Goal: Task Accomplishment & Management: Manage account settings

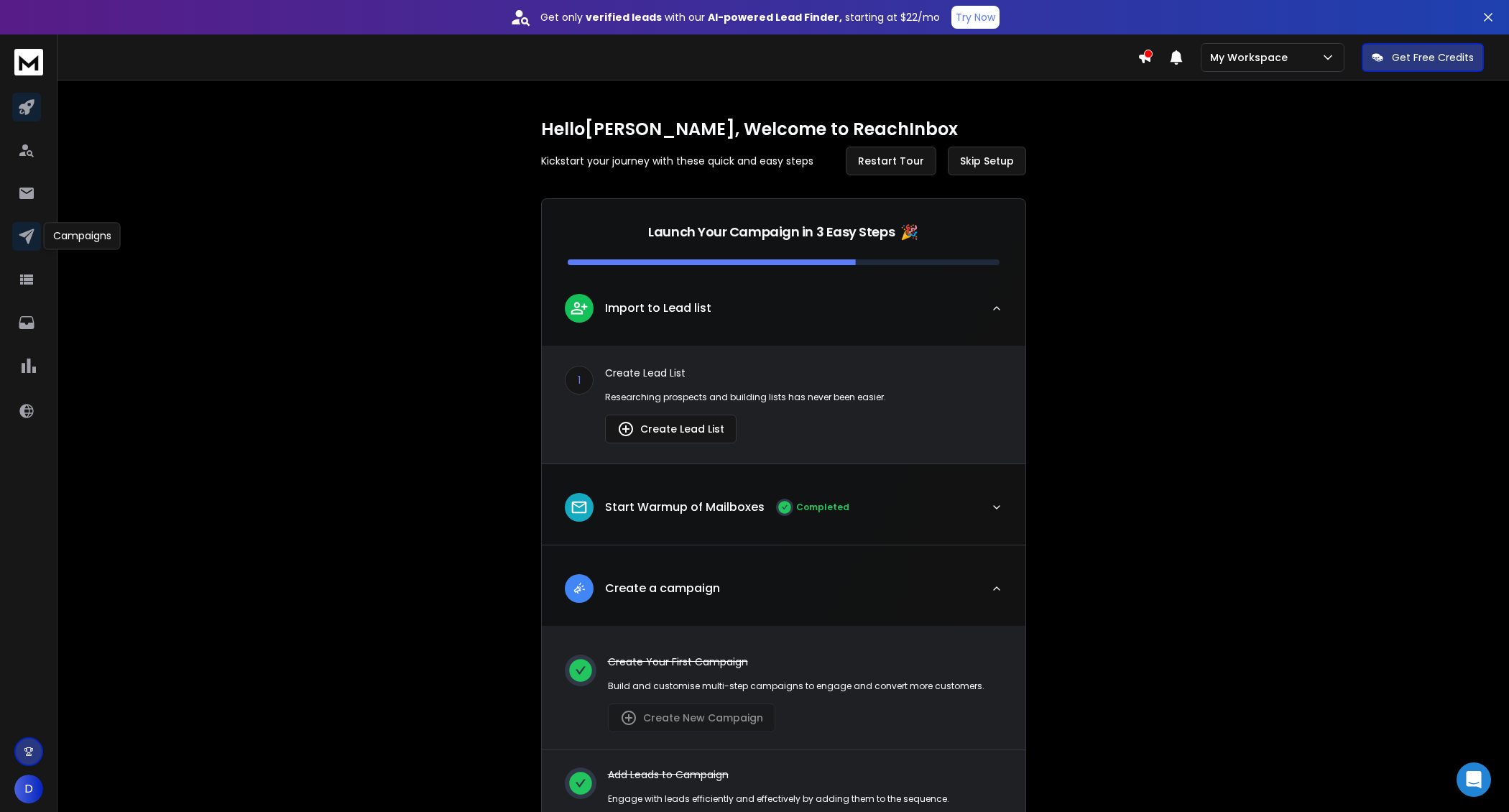
click at [12, 239] on link at bounding box center [26, 236] width 29 height 29
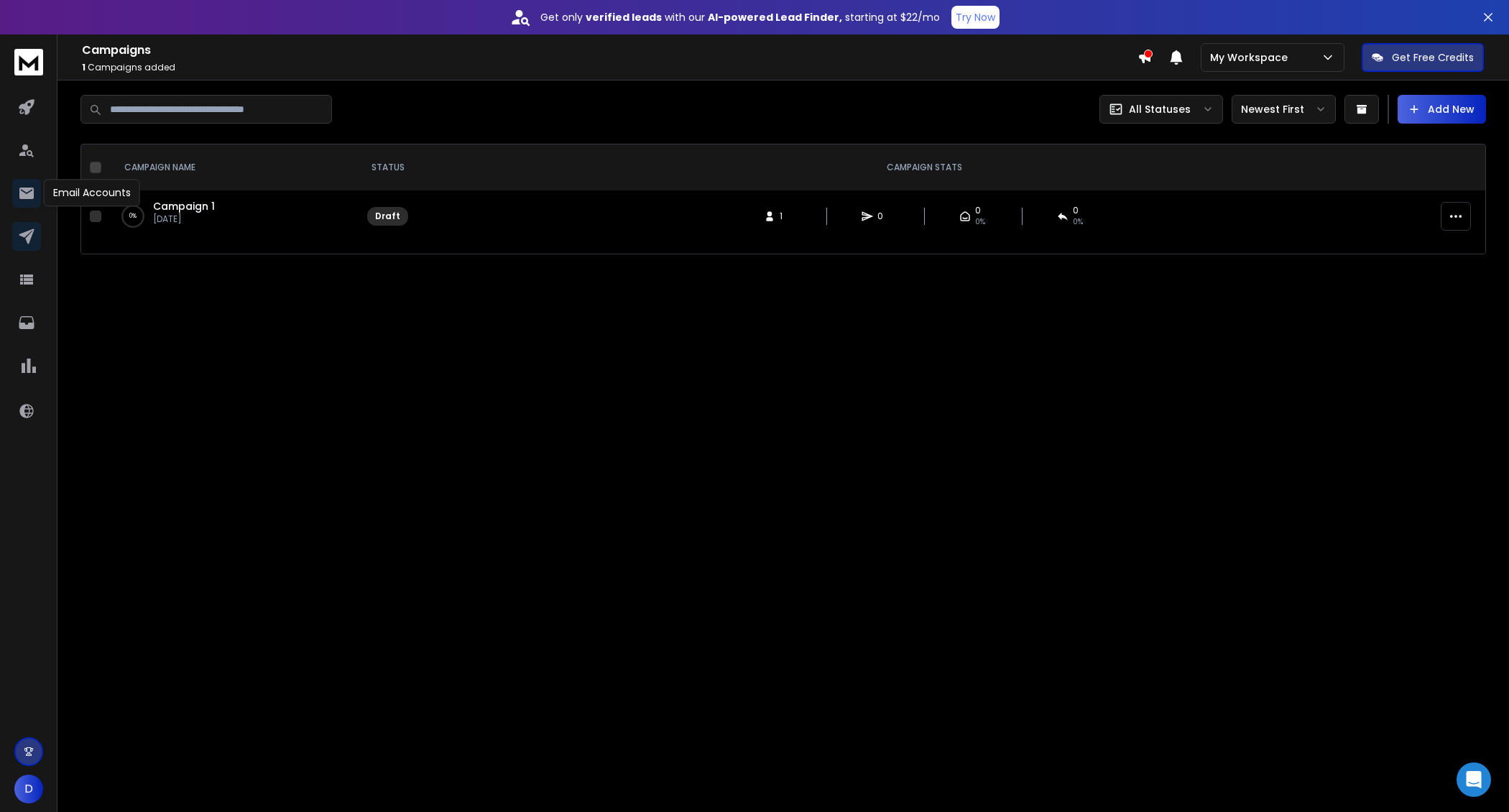
click at [35, 193] on link at bounding box center [26, 193] width 29 height 29
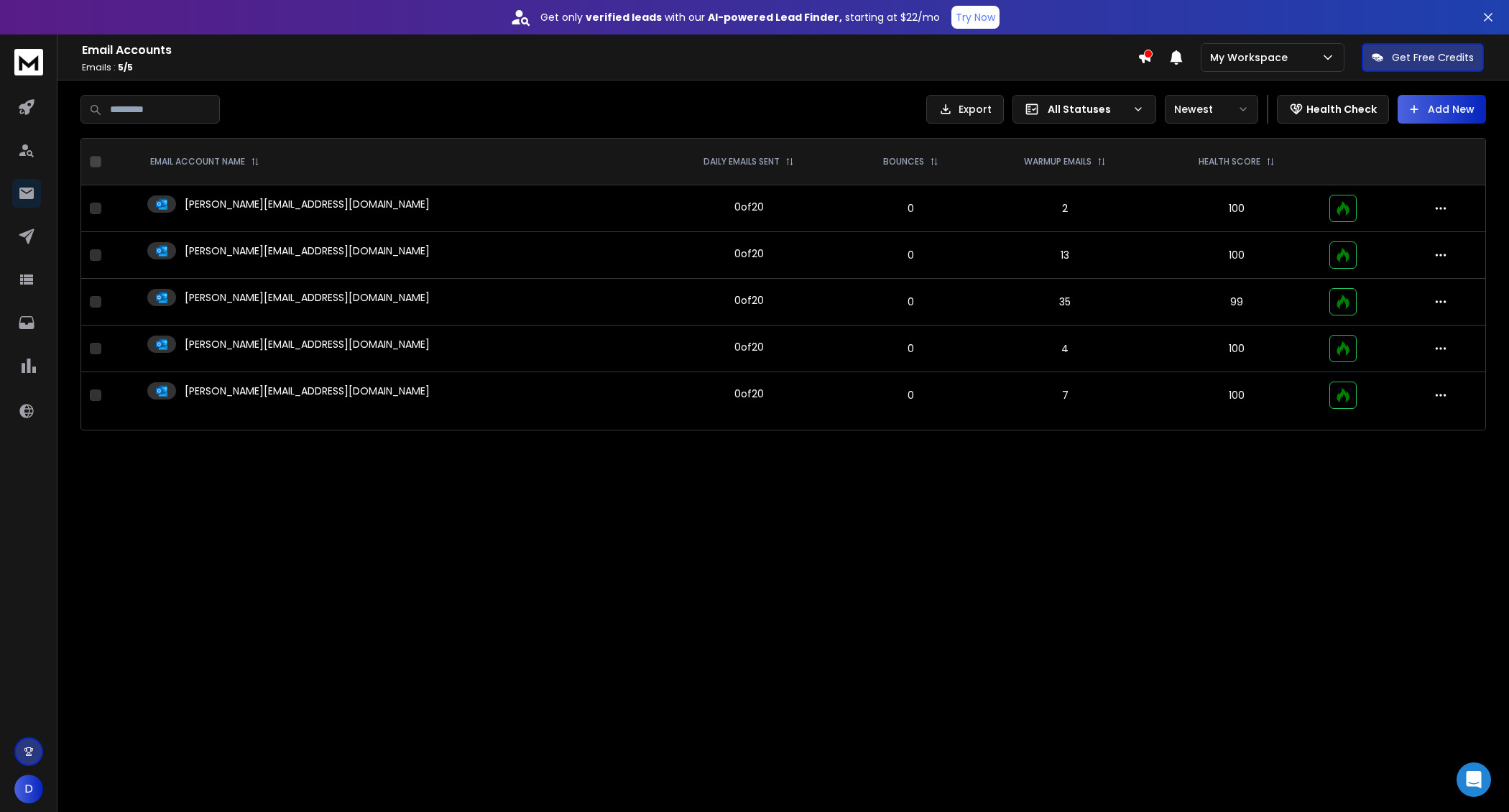
click at [339, 201] on div "dan@launchkonekt.com" at bounding box center [396, 204] width 497 height 17
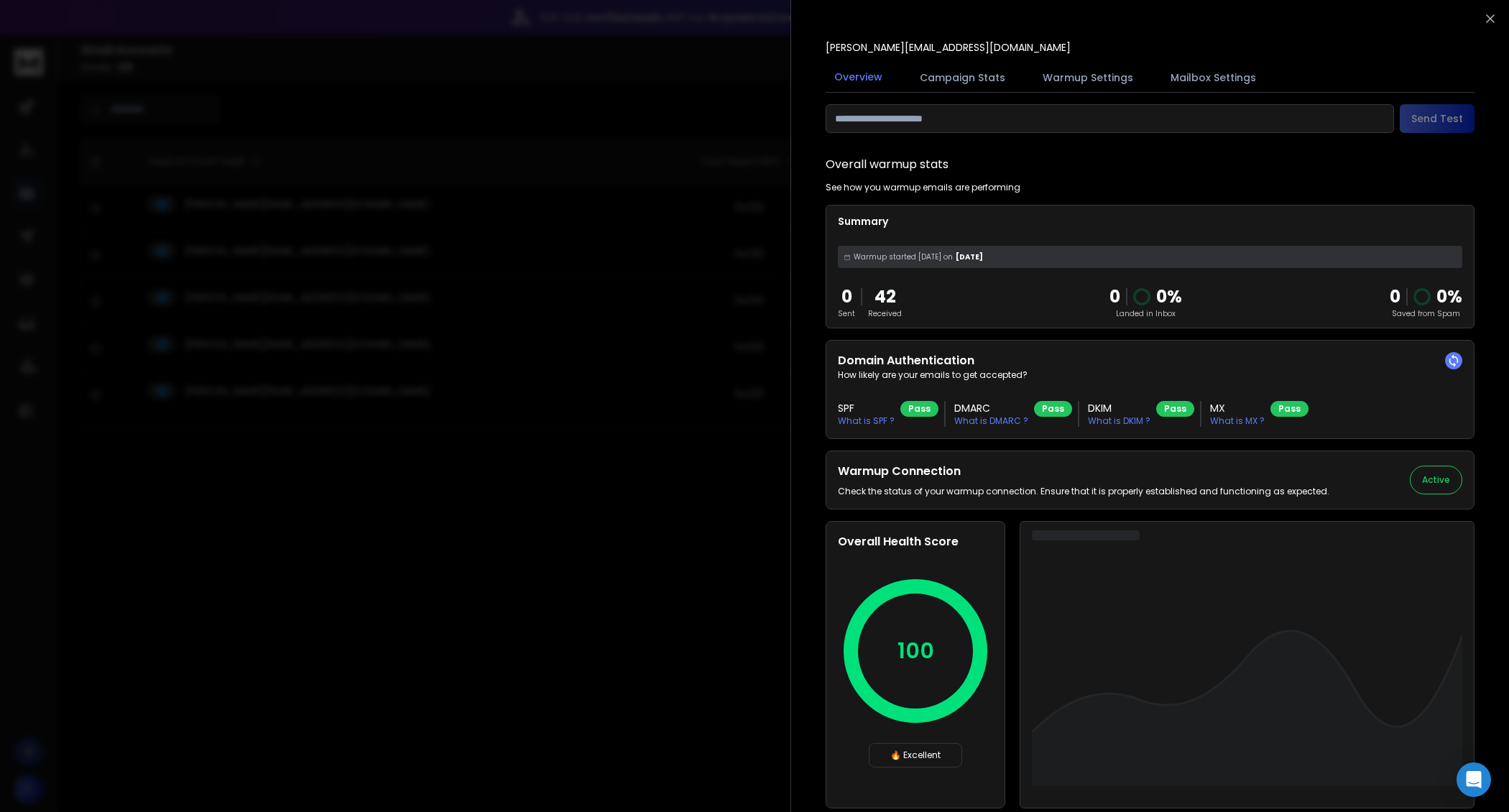
click at [468, 226] on div at bounding box center [754, 406] width 1509 height 812
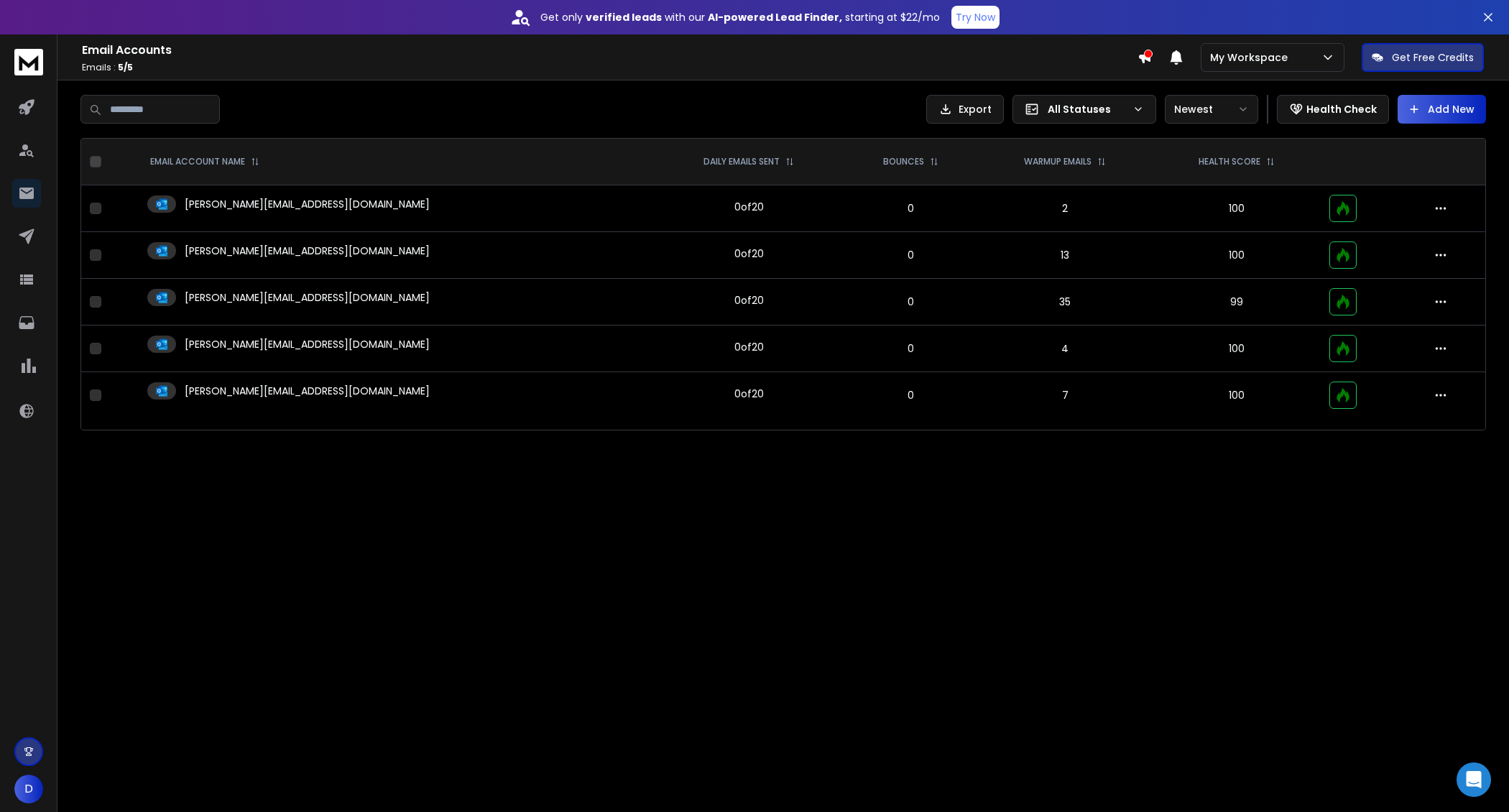
click at [297, 257] on p "dan@konektdigital.com" at bounding box center [307, 251] width 245 height 14
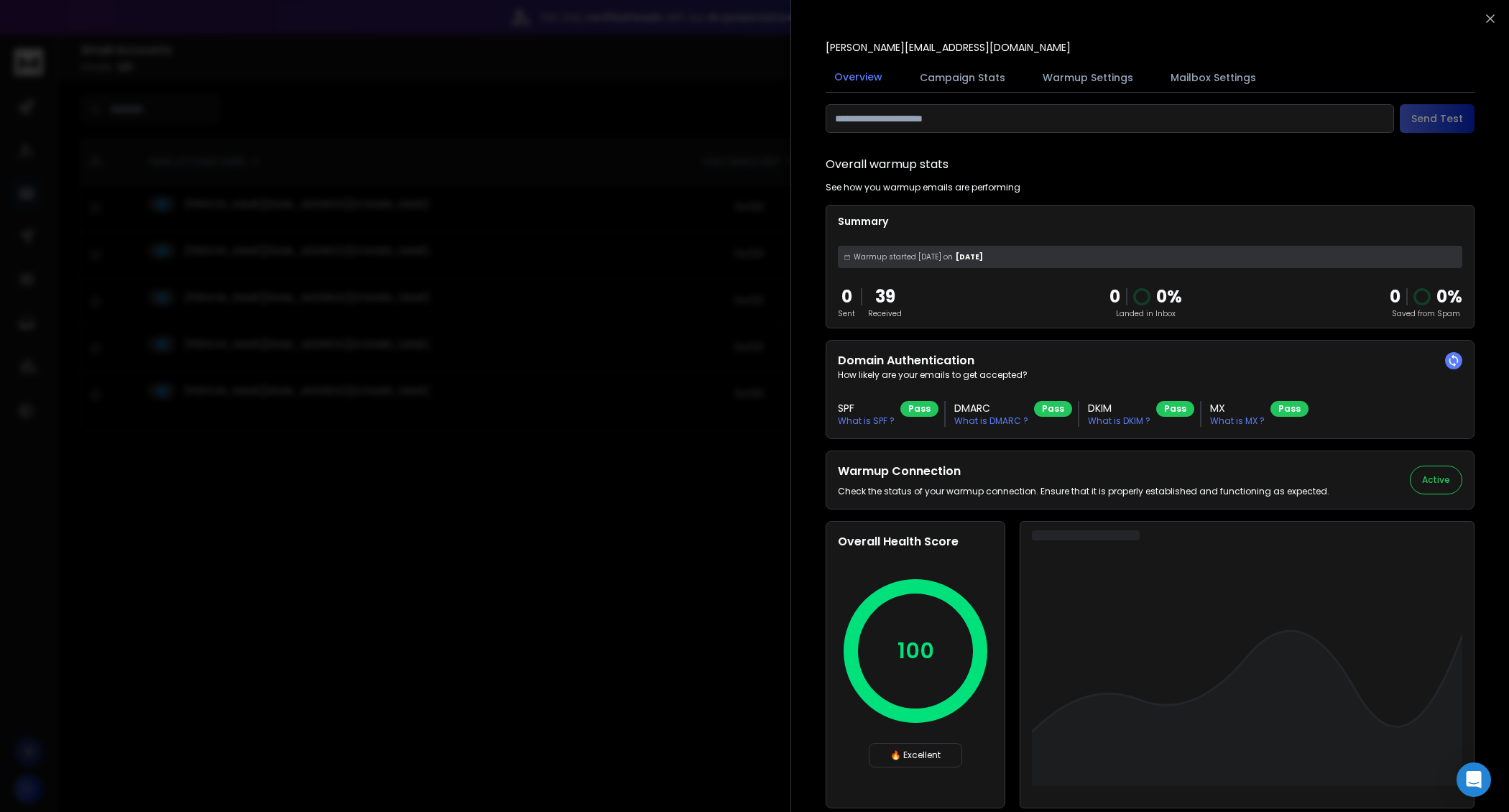
click at [636, 392] on div at bounding box center [754, 406] width 1509 height 812
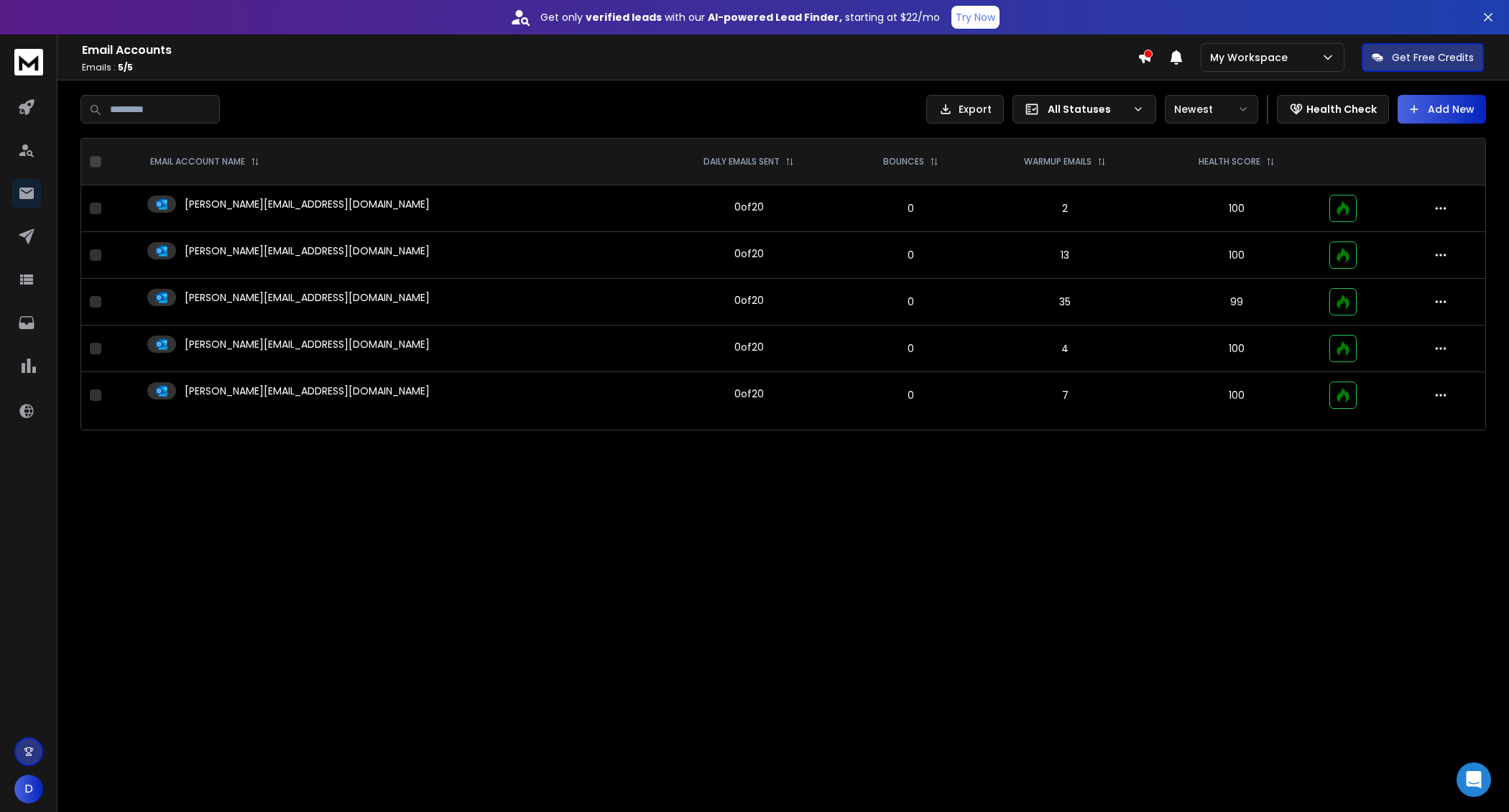
click at [396, 301] on div "dan@explorekonekt.com" at bounding box center [396, 297] width 497 height 17
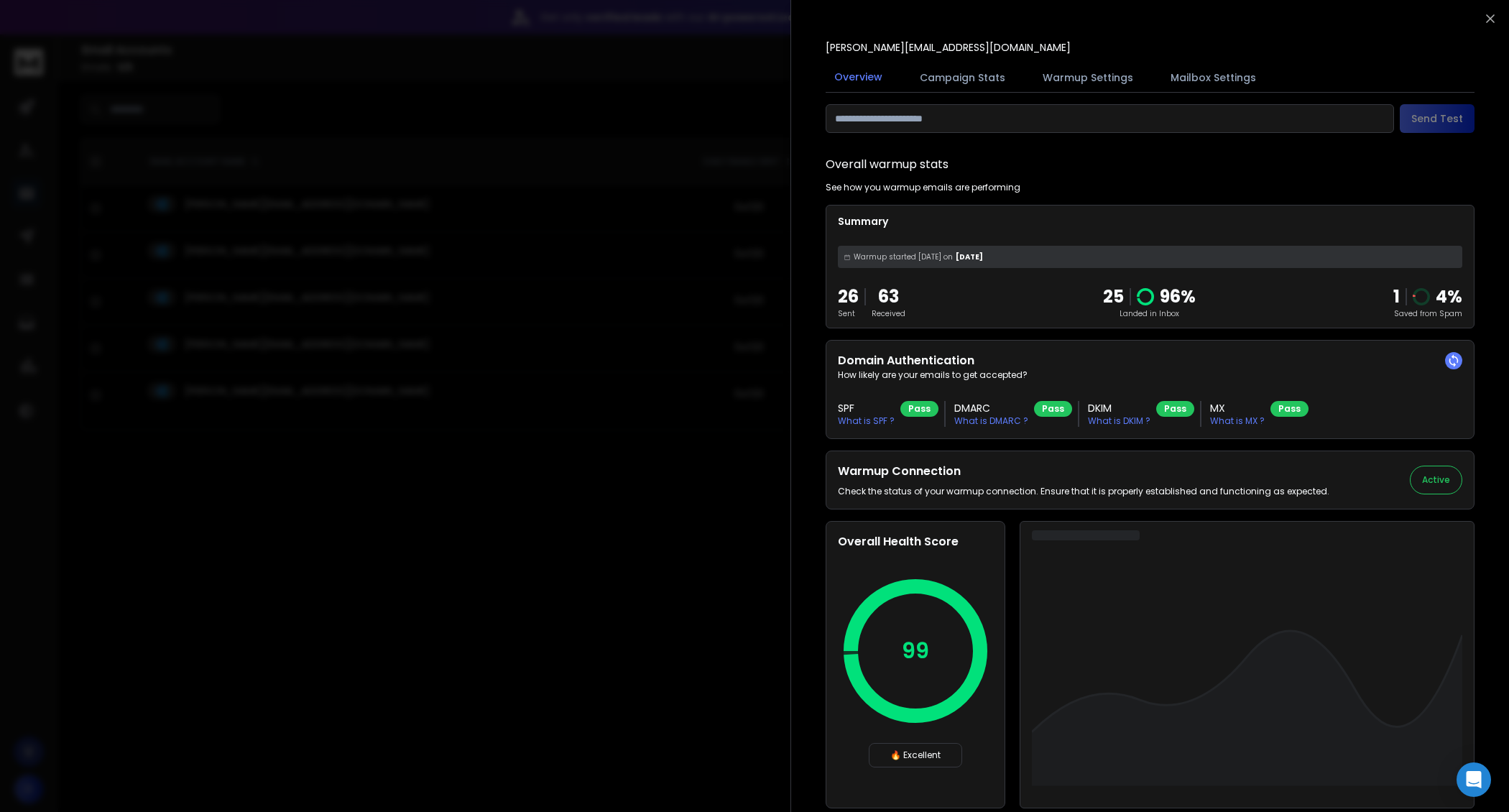
scroll to position [357, 0]
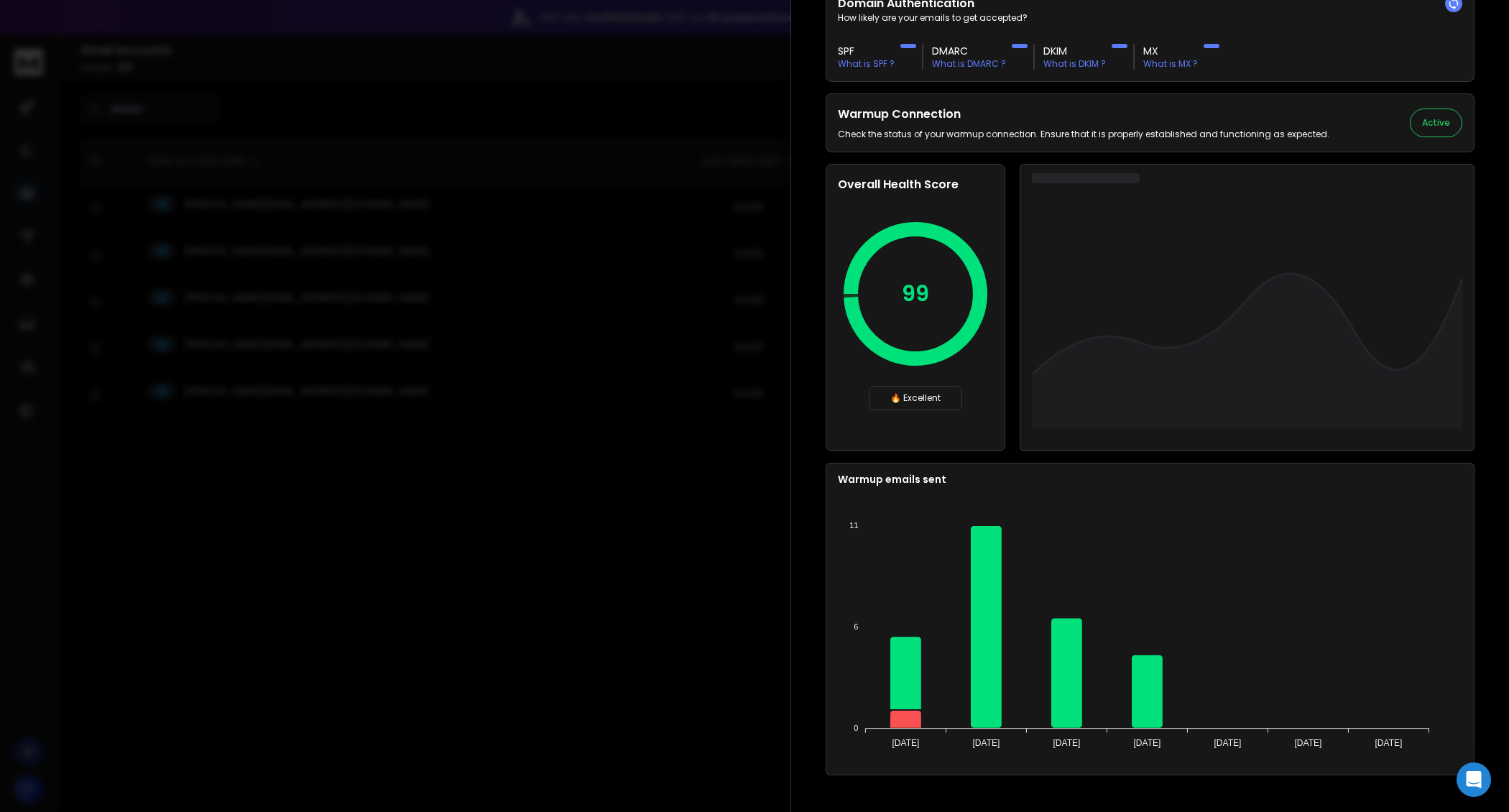
click at [592, 369] on div at bounding box center [754, 406] width 1509 height 812
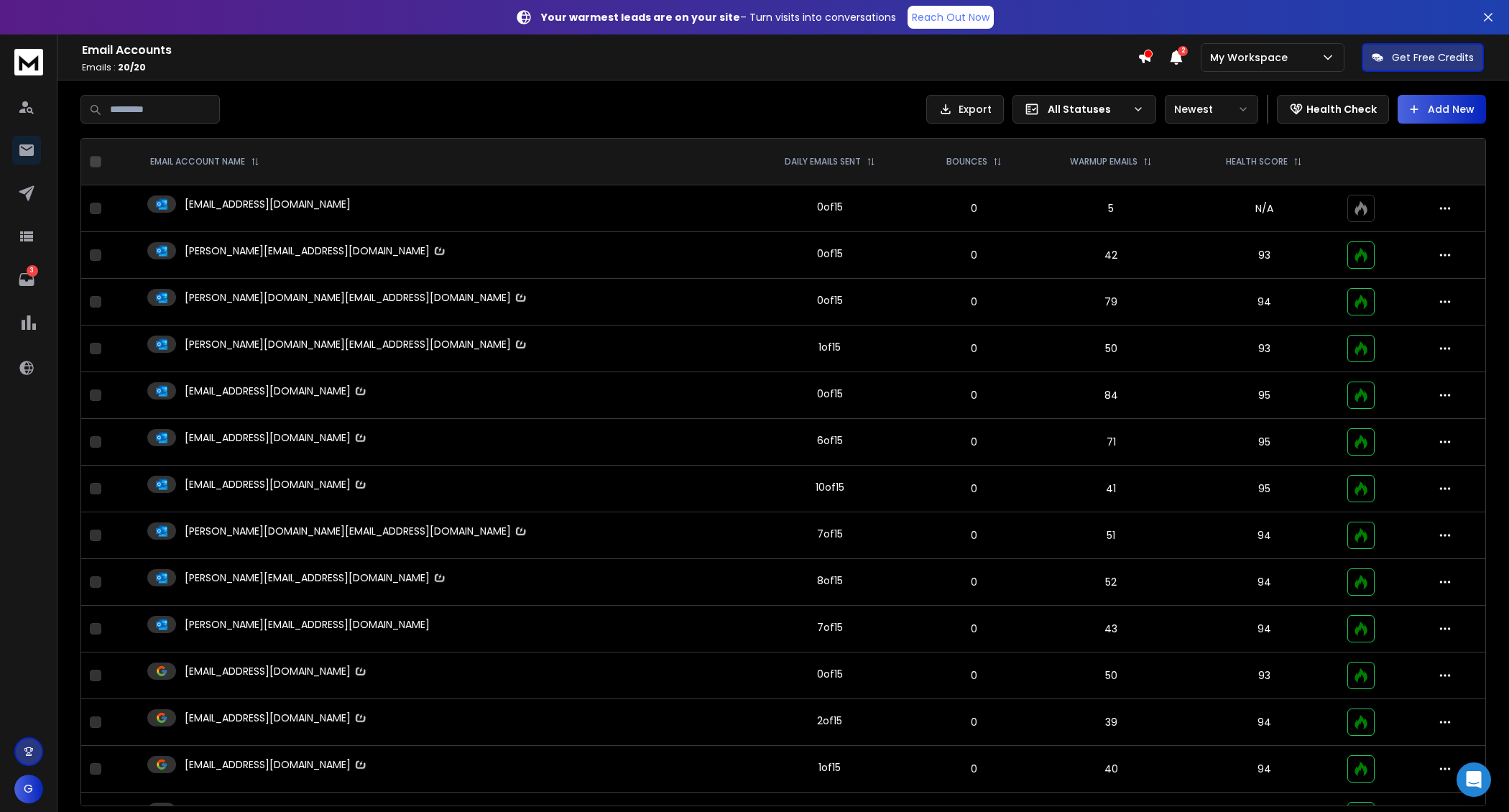
click at [39, 339] on div at bounding box center [29, 327] width 33 height 36
click at [27, 329] on icon at bounding box center [29, 322] width 21 height 21
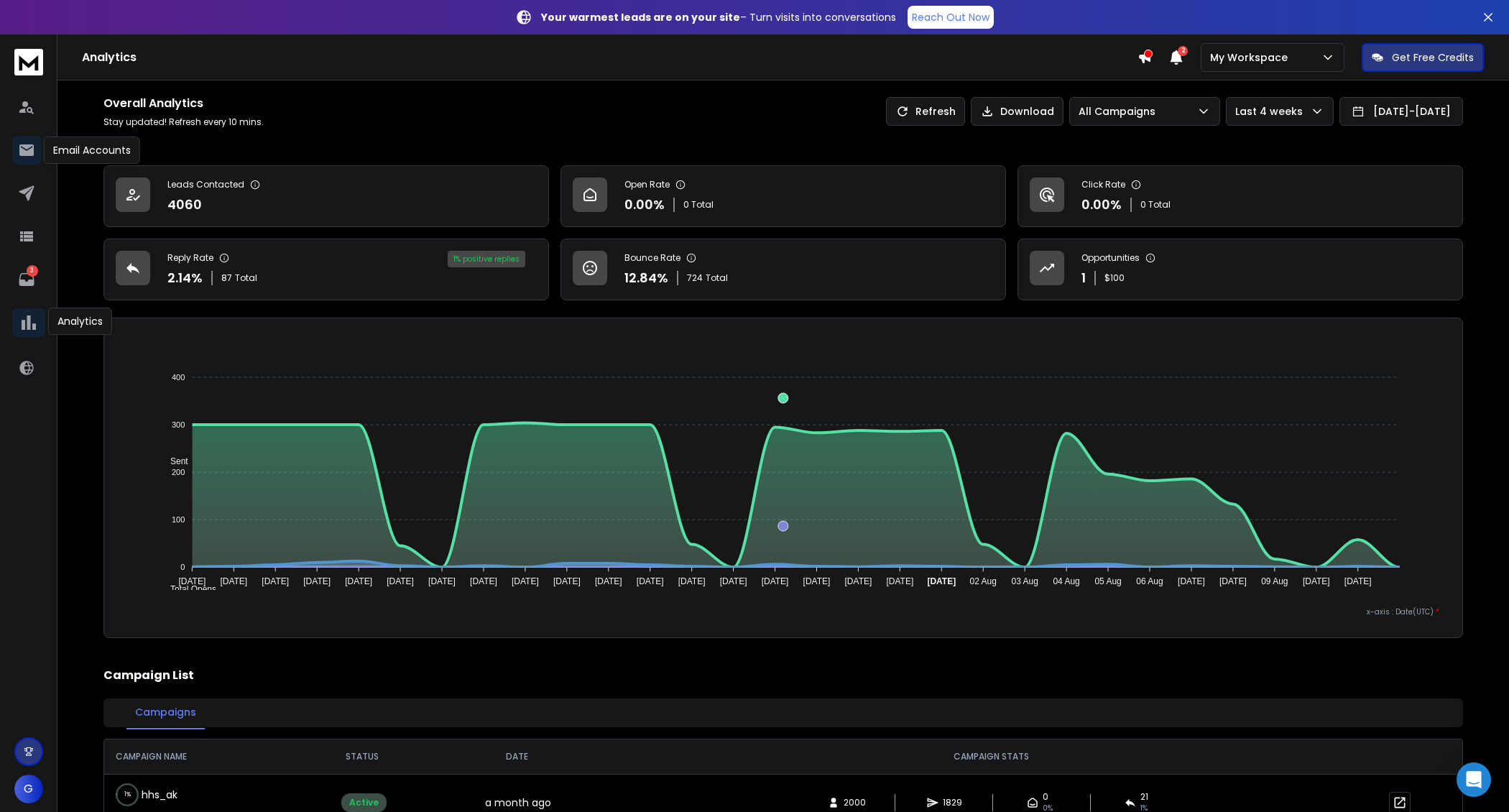
click at [23, 150] on icon at bounding box center [26, 150] width 14 height 11
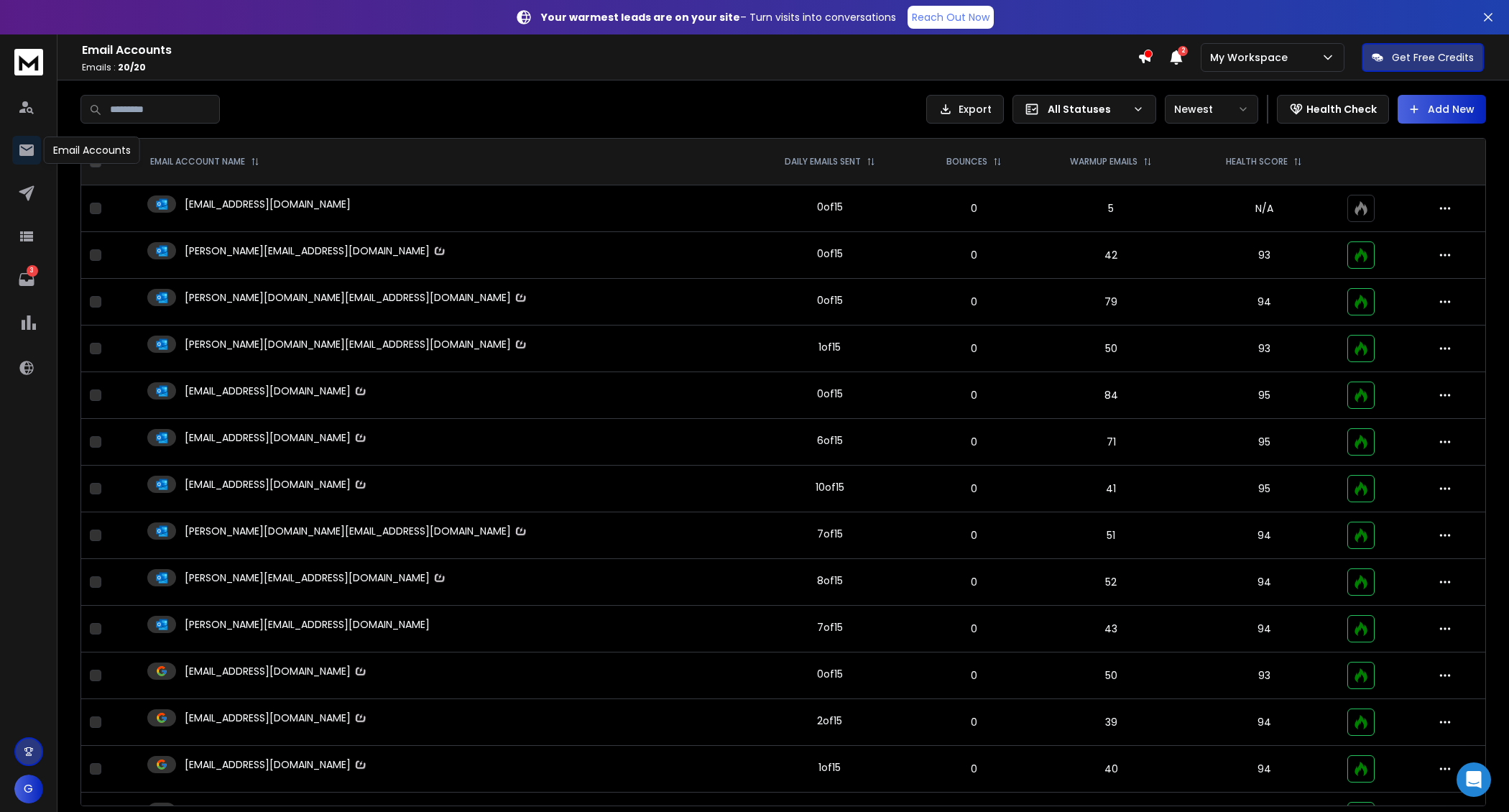
click at [291, 211] on div "hernan_c@hhsdepotpro.com" at bounding box center [249, 204] width 203 height 17
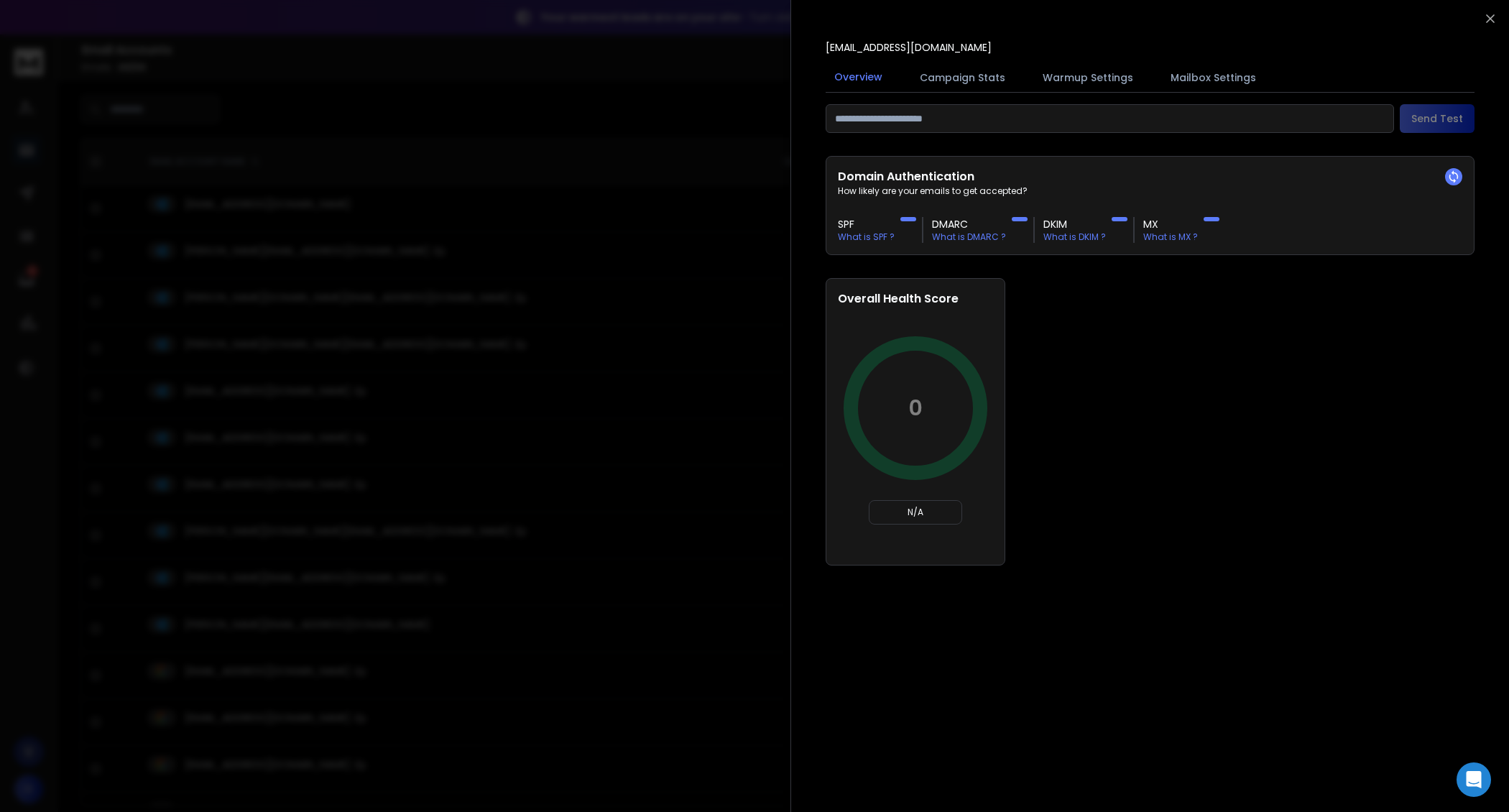
click at [636, 292] on div at bounding box center [754, 406] width 1509 height 812
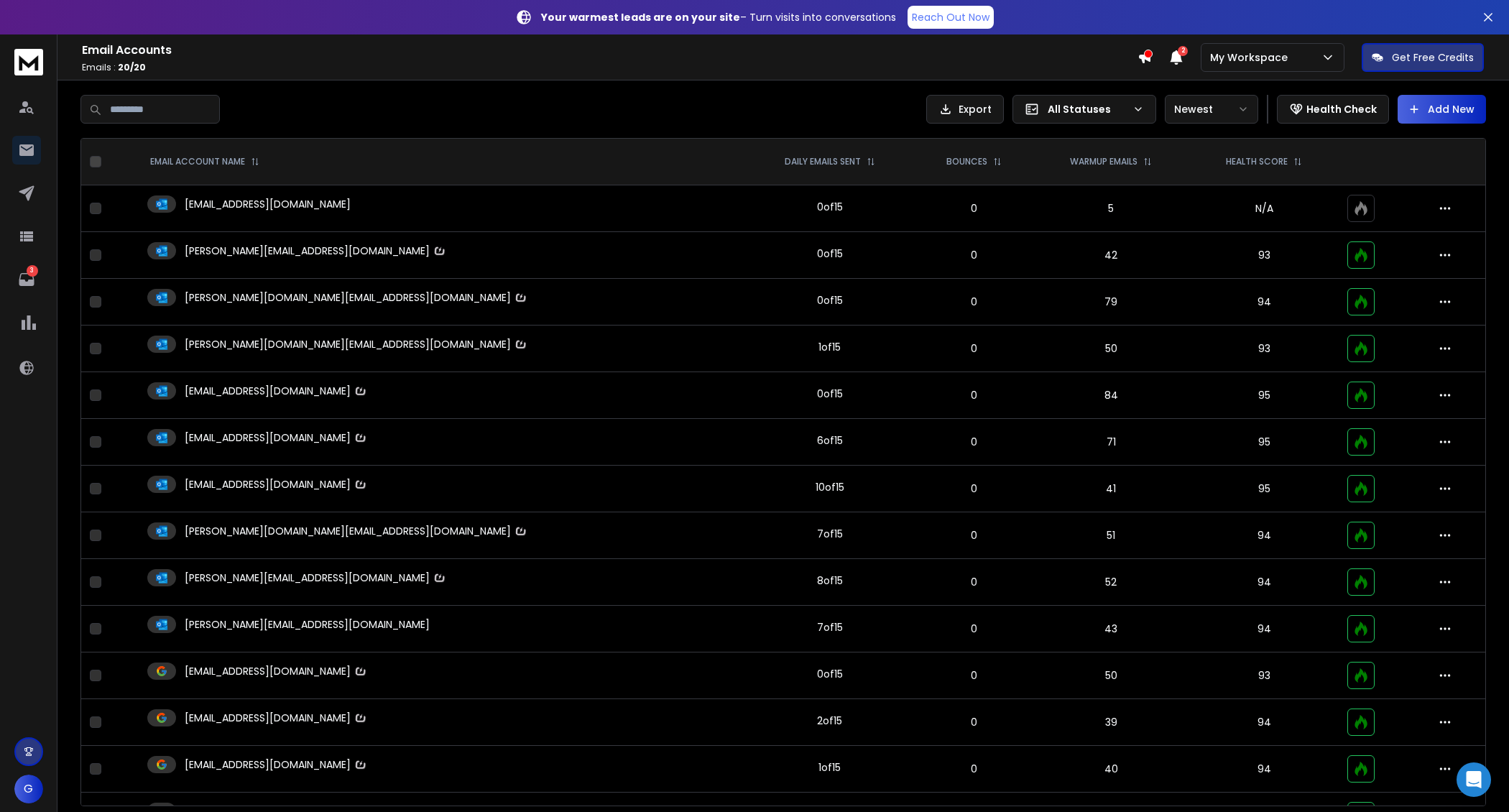
click at [228, 303] on p "hernan.cl@govsupplyhub.com" at bounding box center [356, 297] width 343 height 15
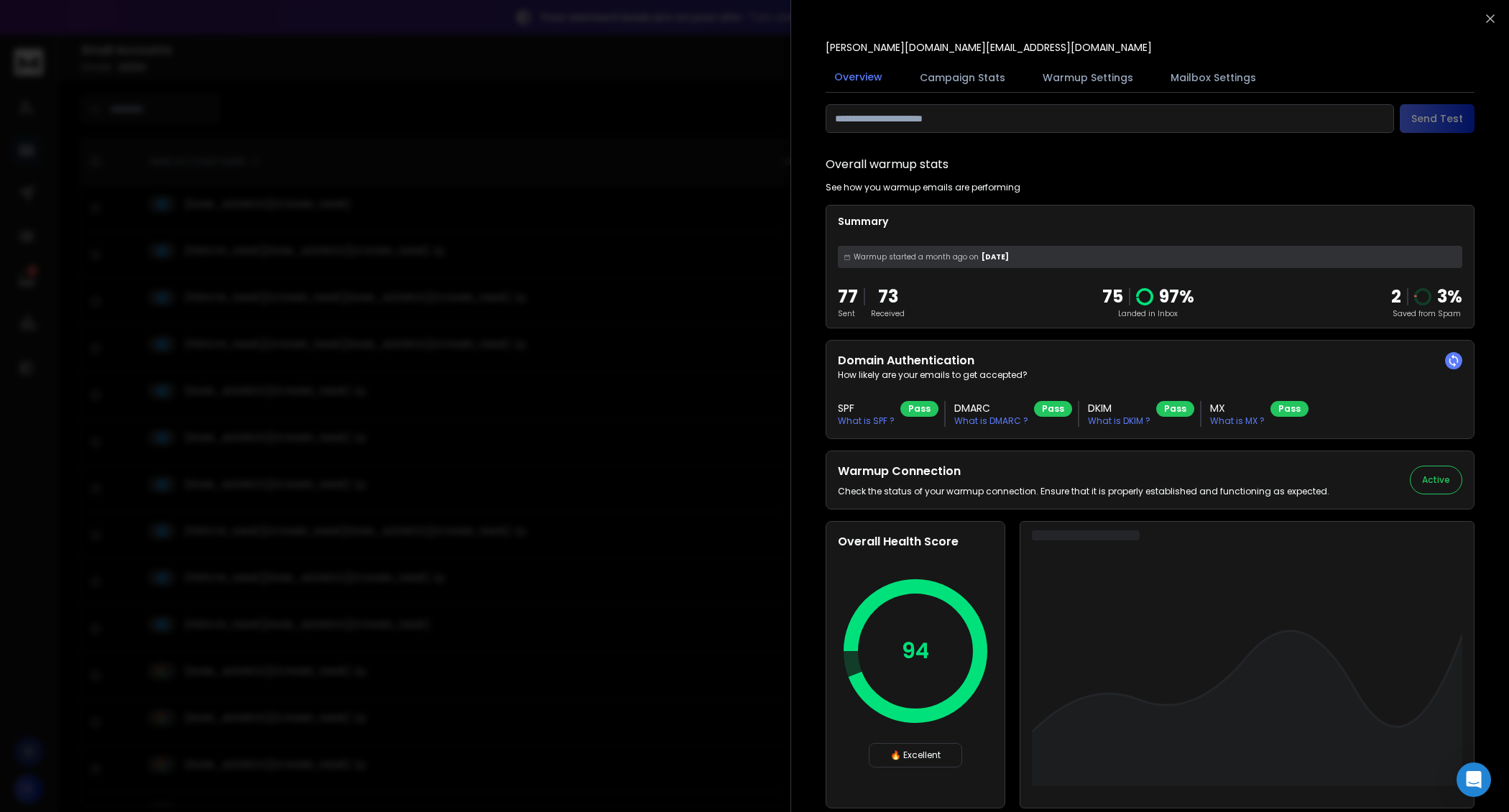
click at [931, 96] on div "Overview Campaign Stats Warmup Settings Mailbox Settings Send Test Overall warm…" at bounding box center [1150, 598] width 649 height 1069
click at [941, 71] on button "Campaign Stats" at bounding box center [963, 78] width 103 height 32
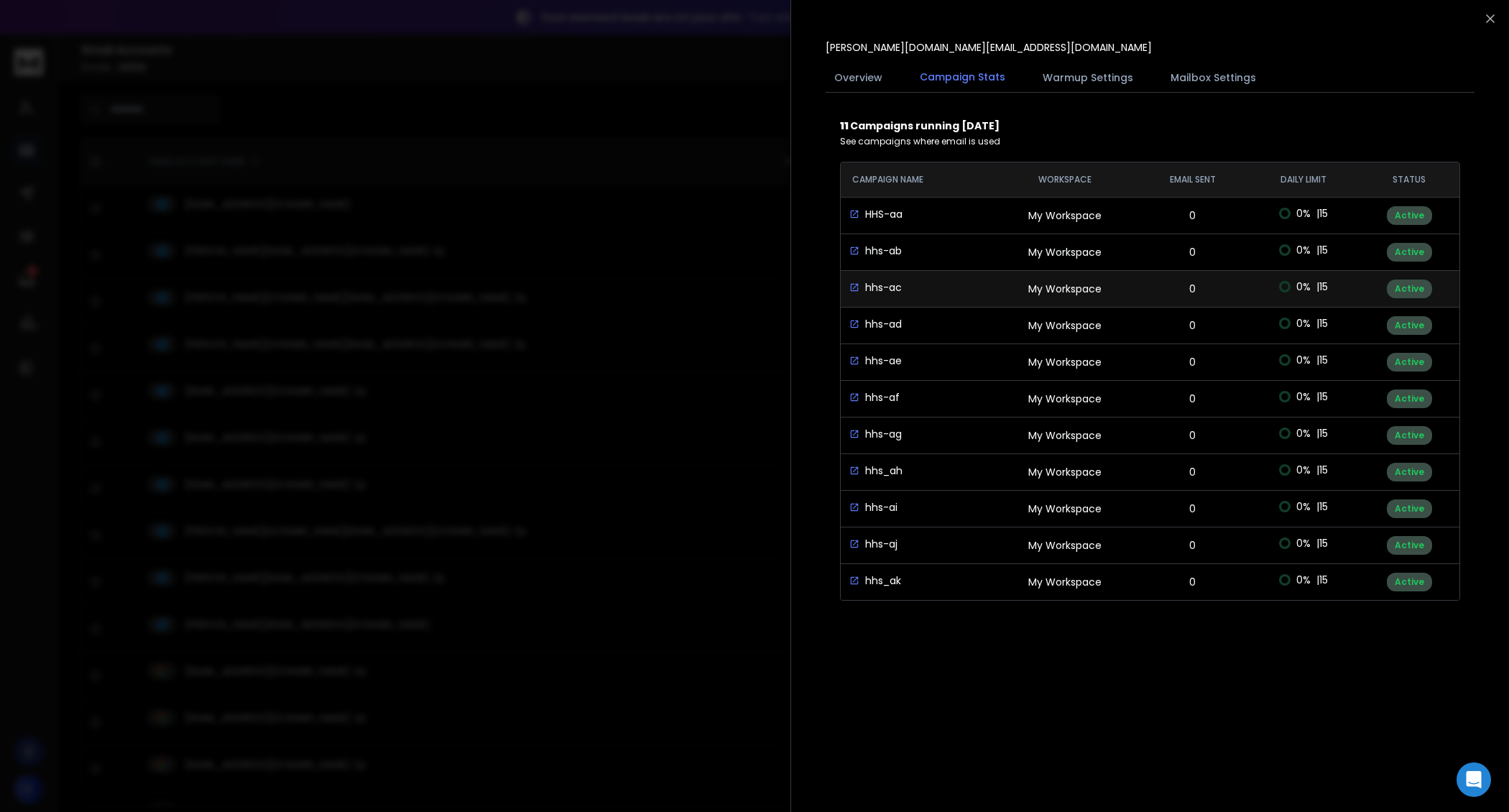
click at [871, 290] on td "hhs-ac" at bounding box center [916, 288] width 151 height 32
click at [856, 287] on icon at bounding box center [855, 287] width 8 height 8
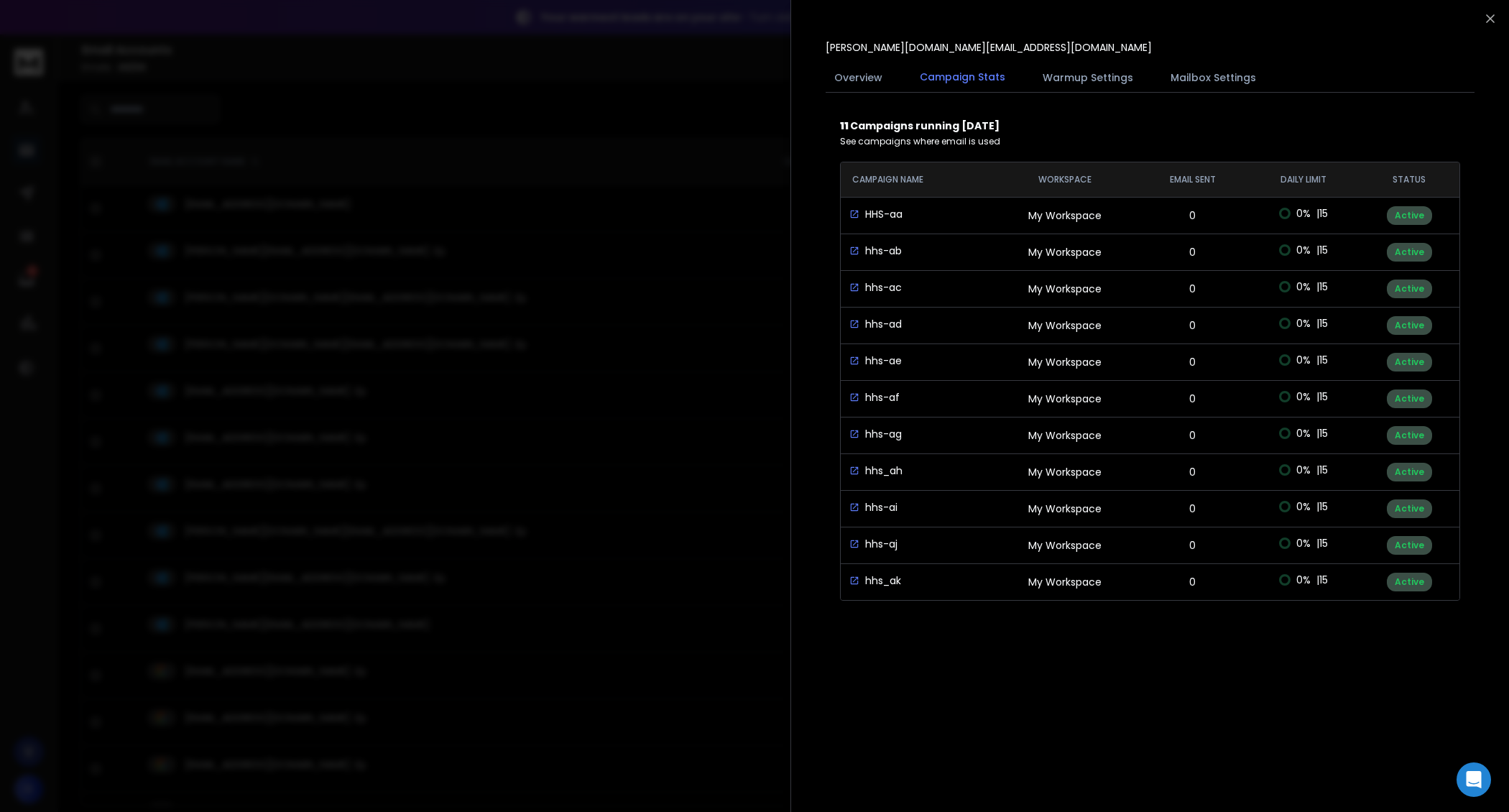
click at [1209, 67] on button "Mailbox Settings" at bounding box center [1213, 78] width 103 height 32
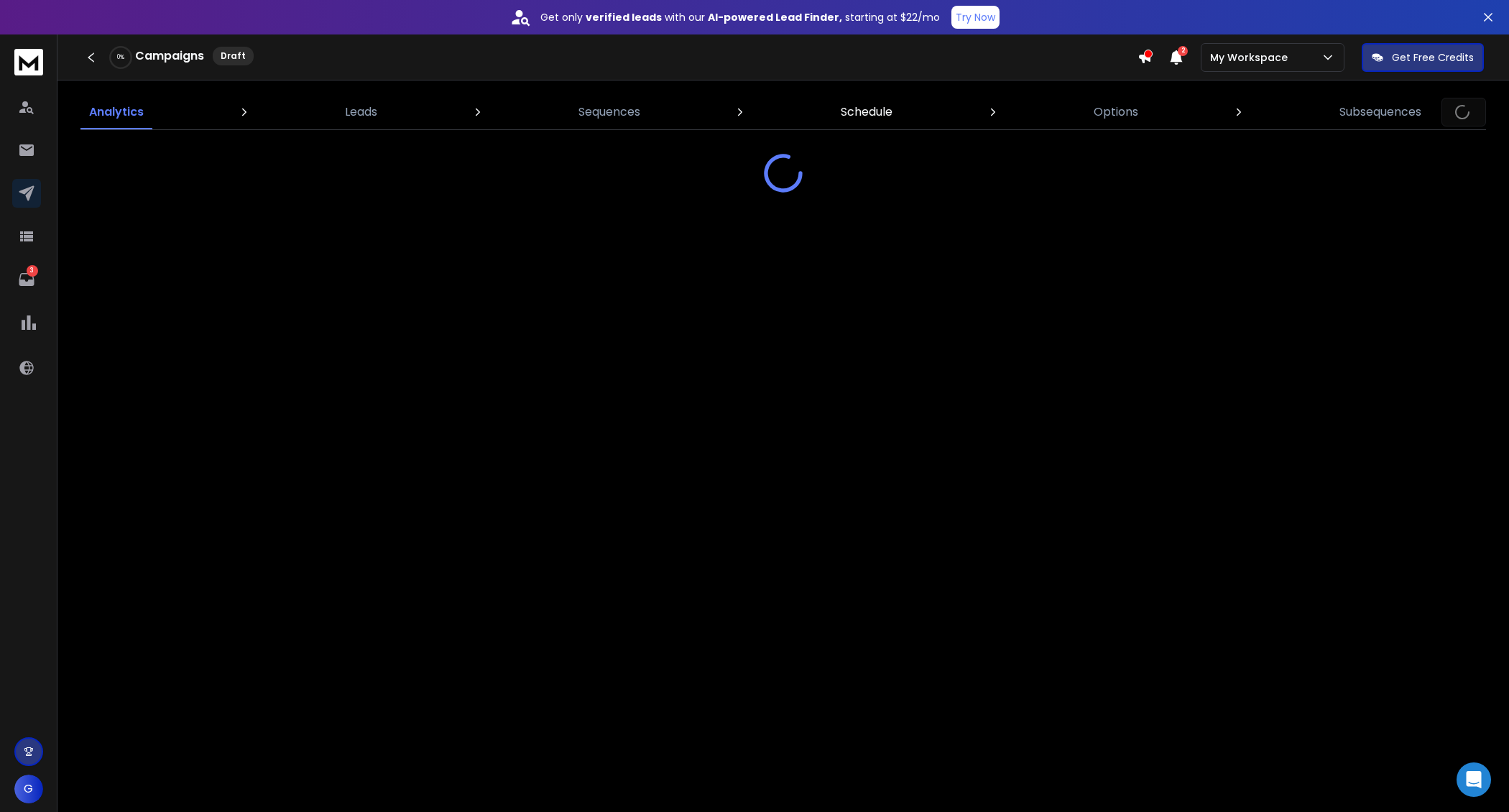
click at [855, 115] on p "Schedule" at bounding box center [866, 112] width 52 height 17
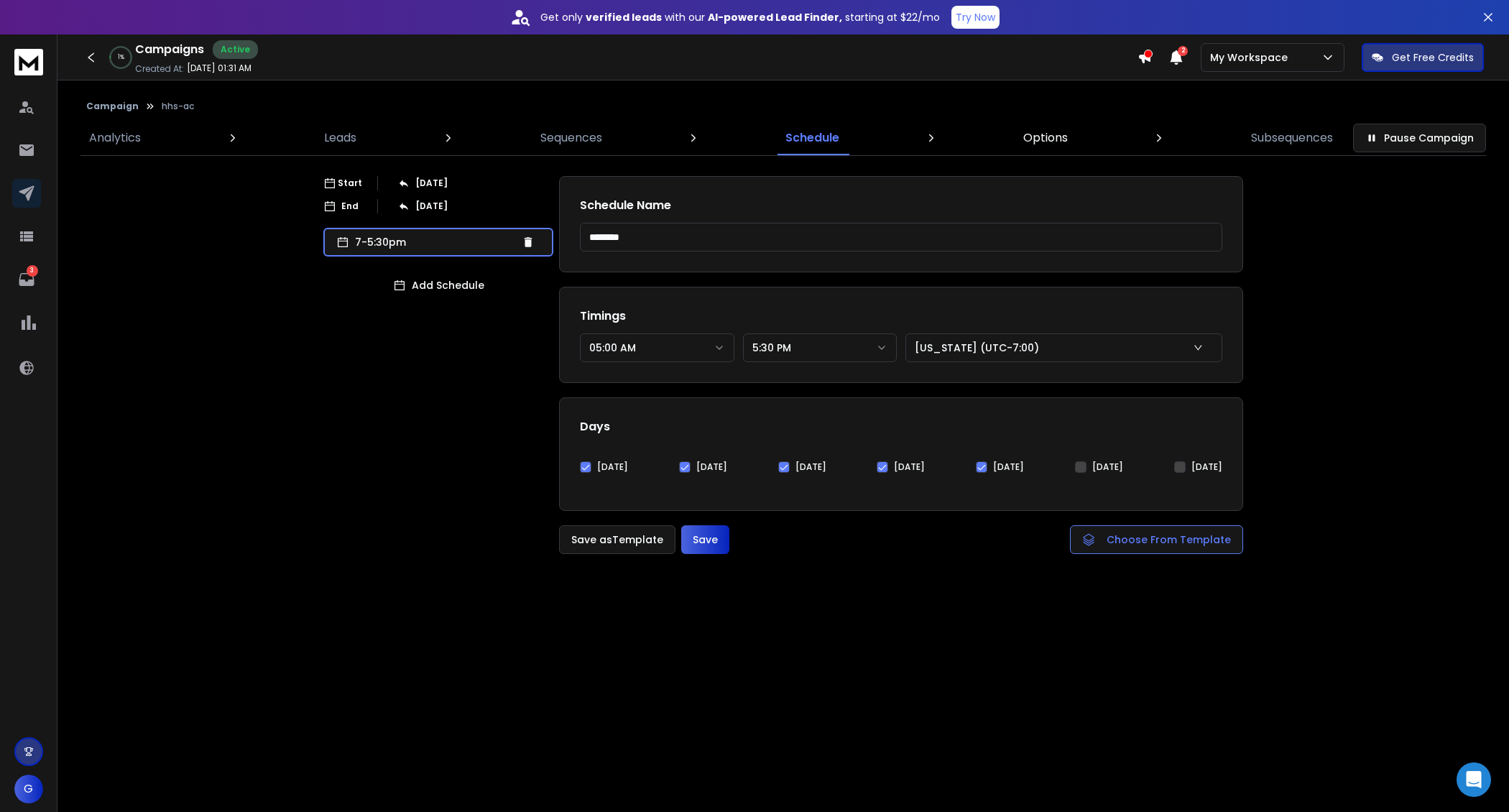
click at [1044, 144] on p "Options" at bounding box center [1045, 138] width 44 height 17
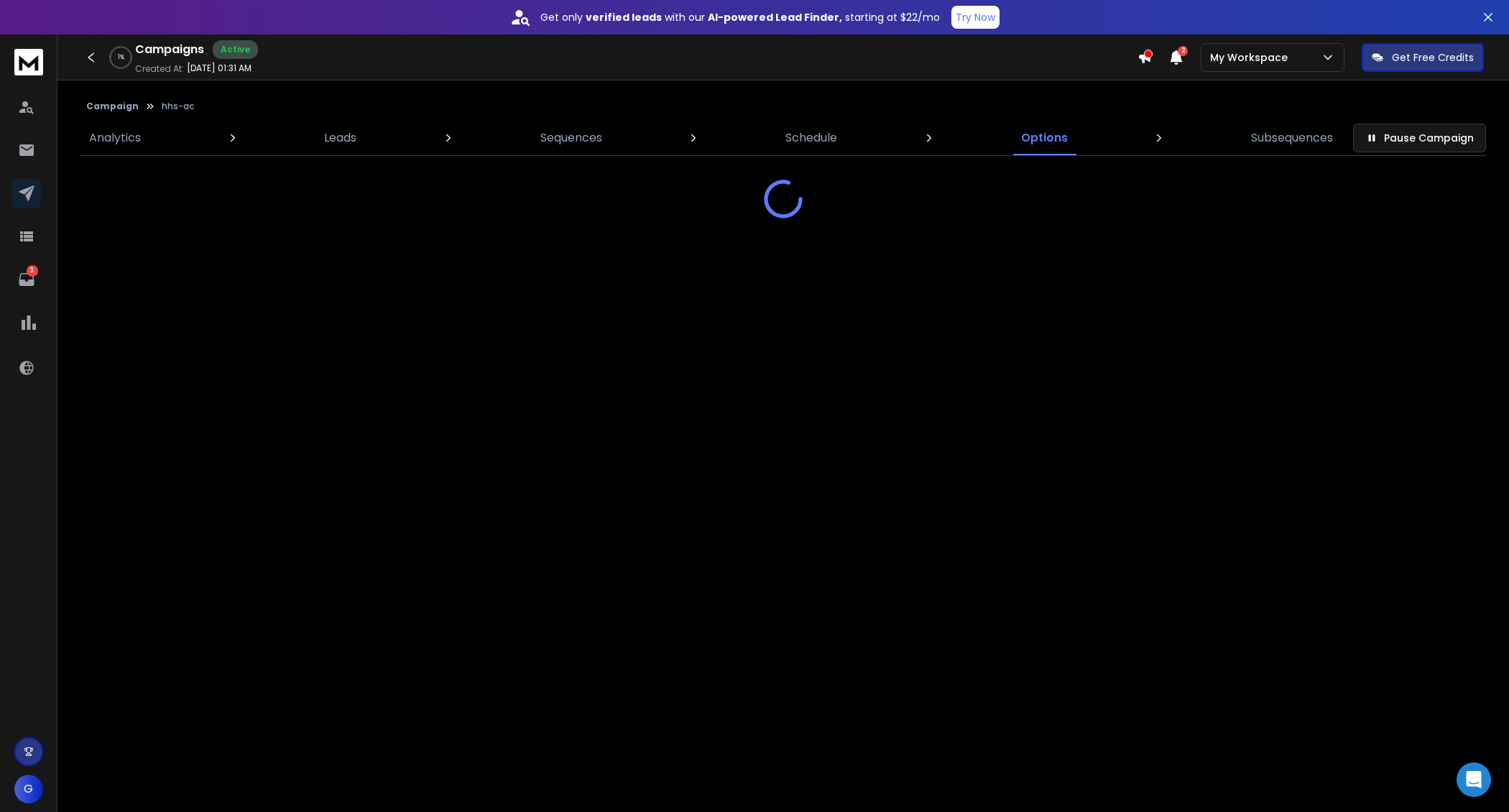
select select "*"
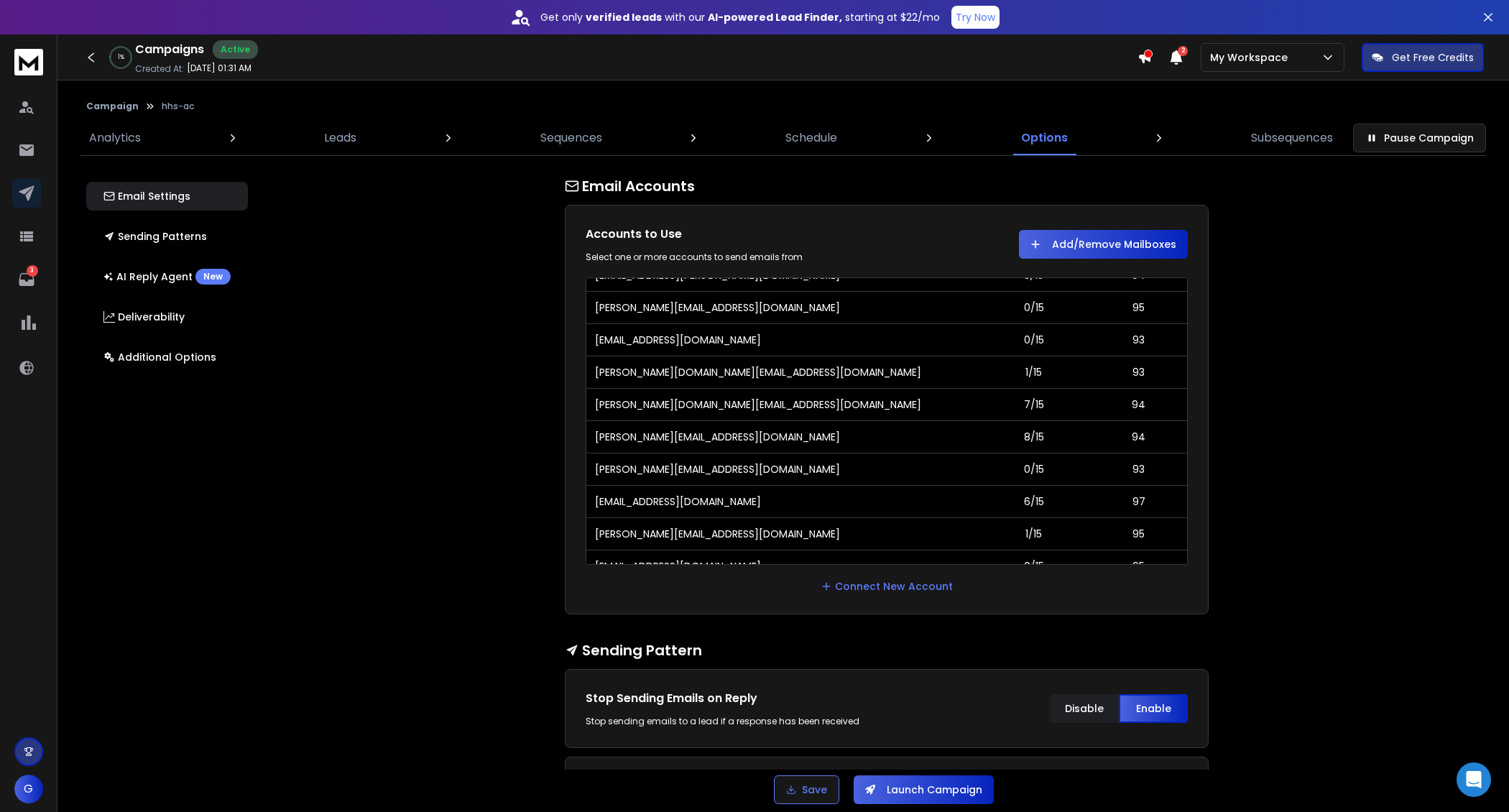
scroll to position [389, 0]
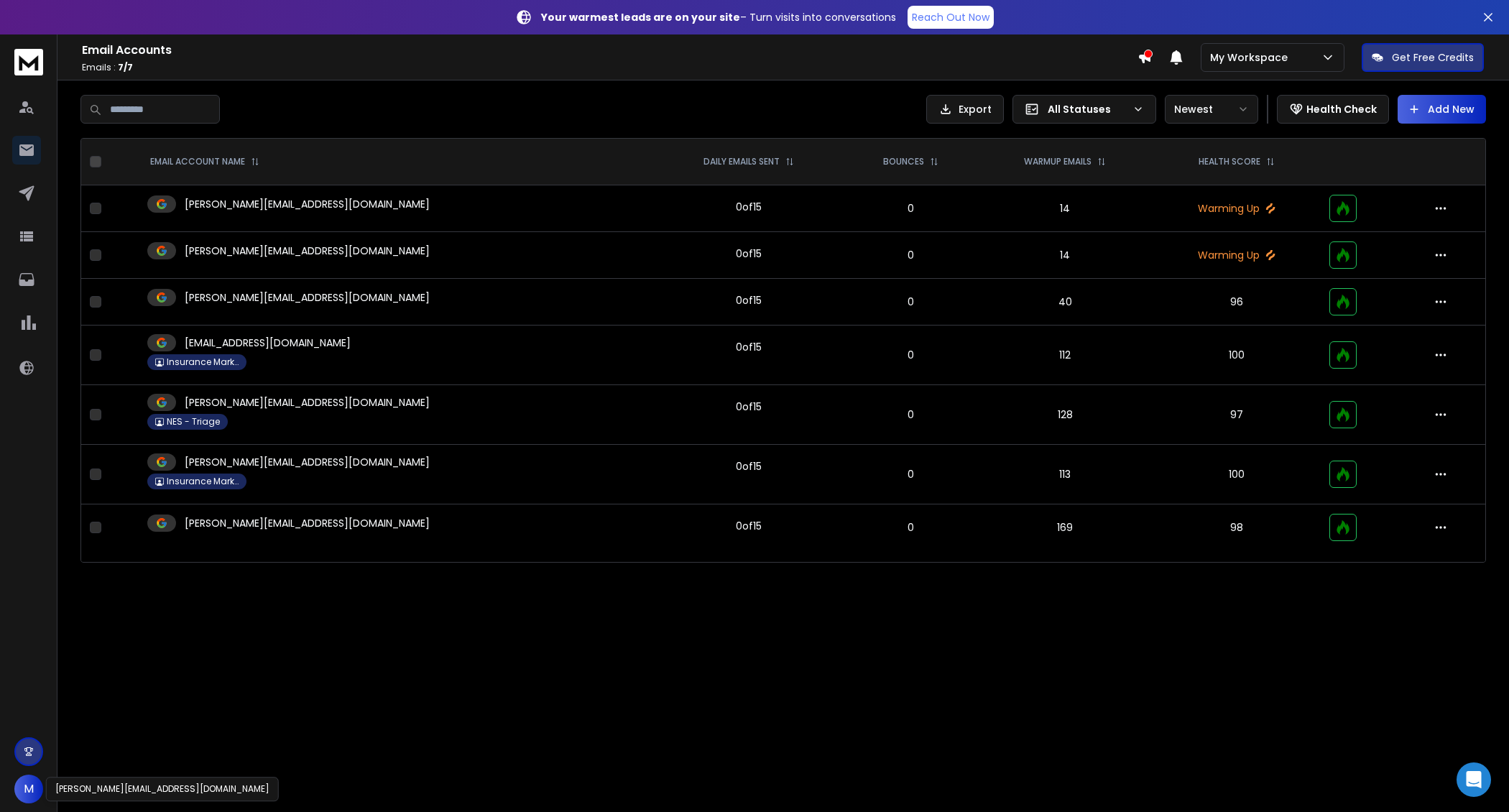
click at [38, 789] on span "M" at bounding box center [29, 789] width 29 height 29
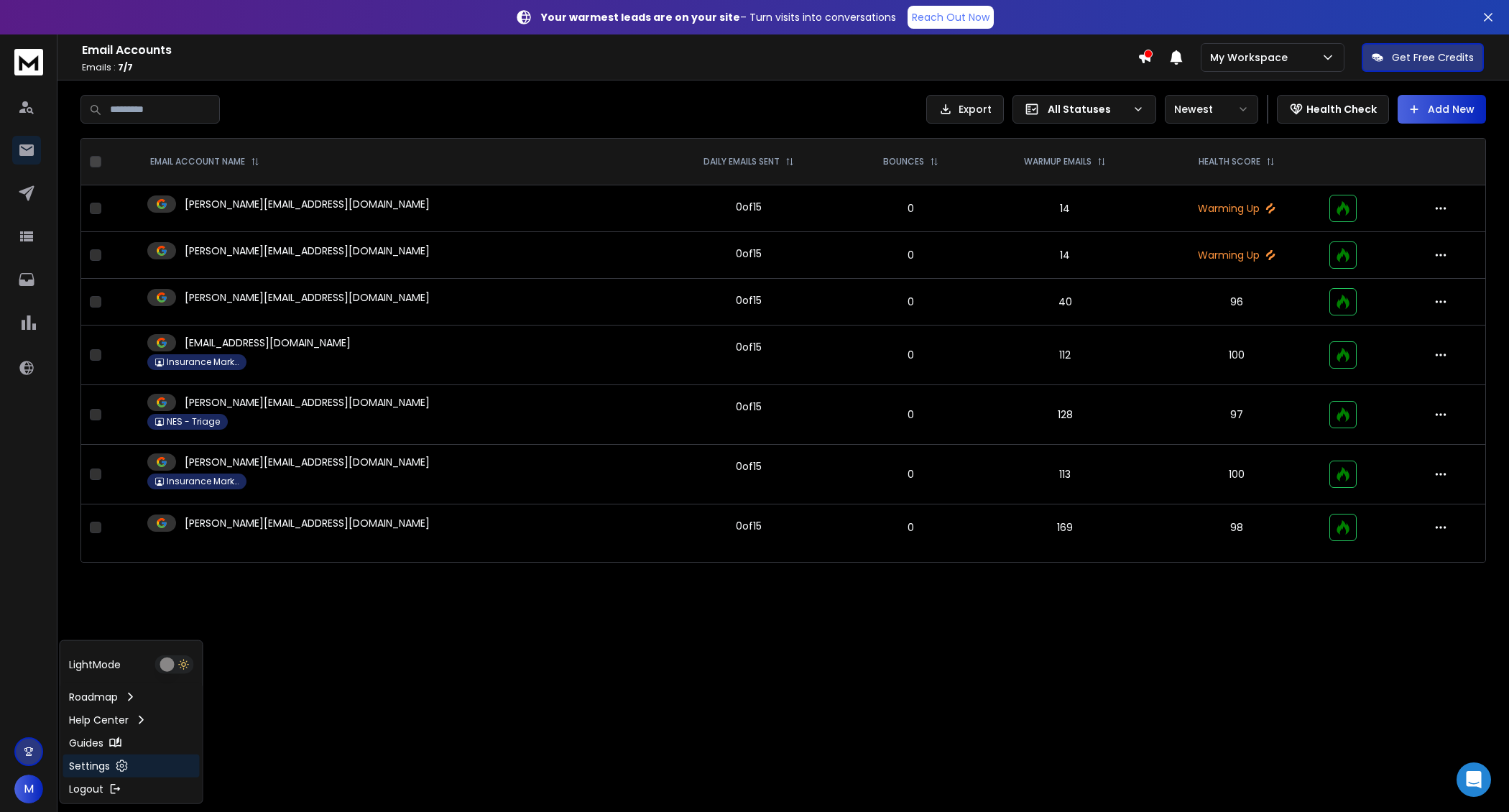
click at [92, 766] on p "Settings" at bounding box center [90, 766] width 41 height 14
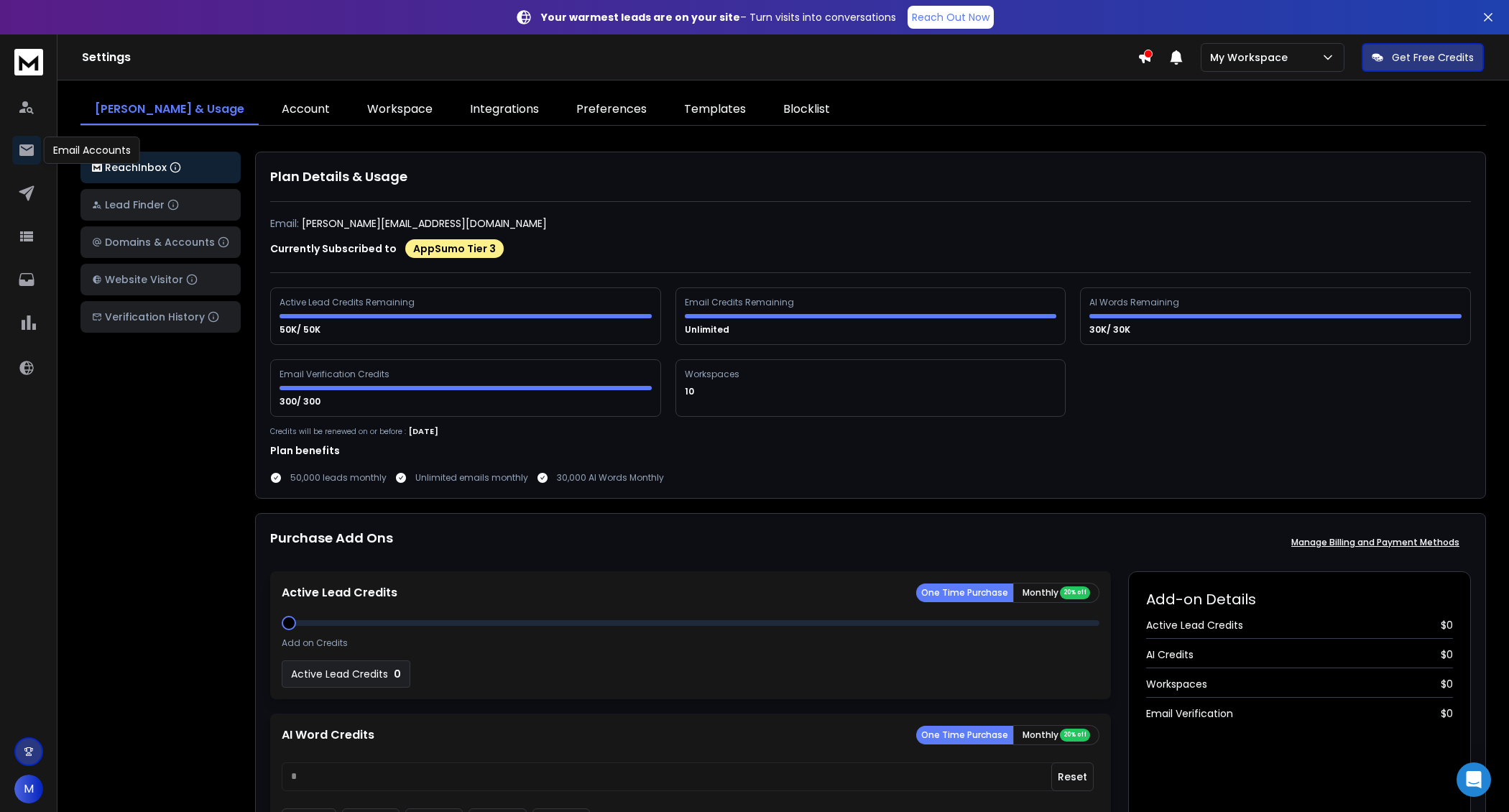
click at [20, 157] on icon at bounding box center [27, 151] width 17 height 17
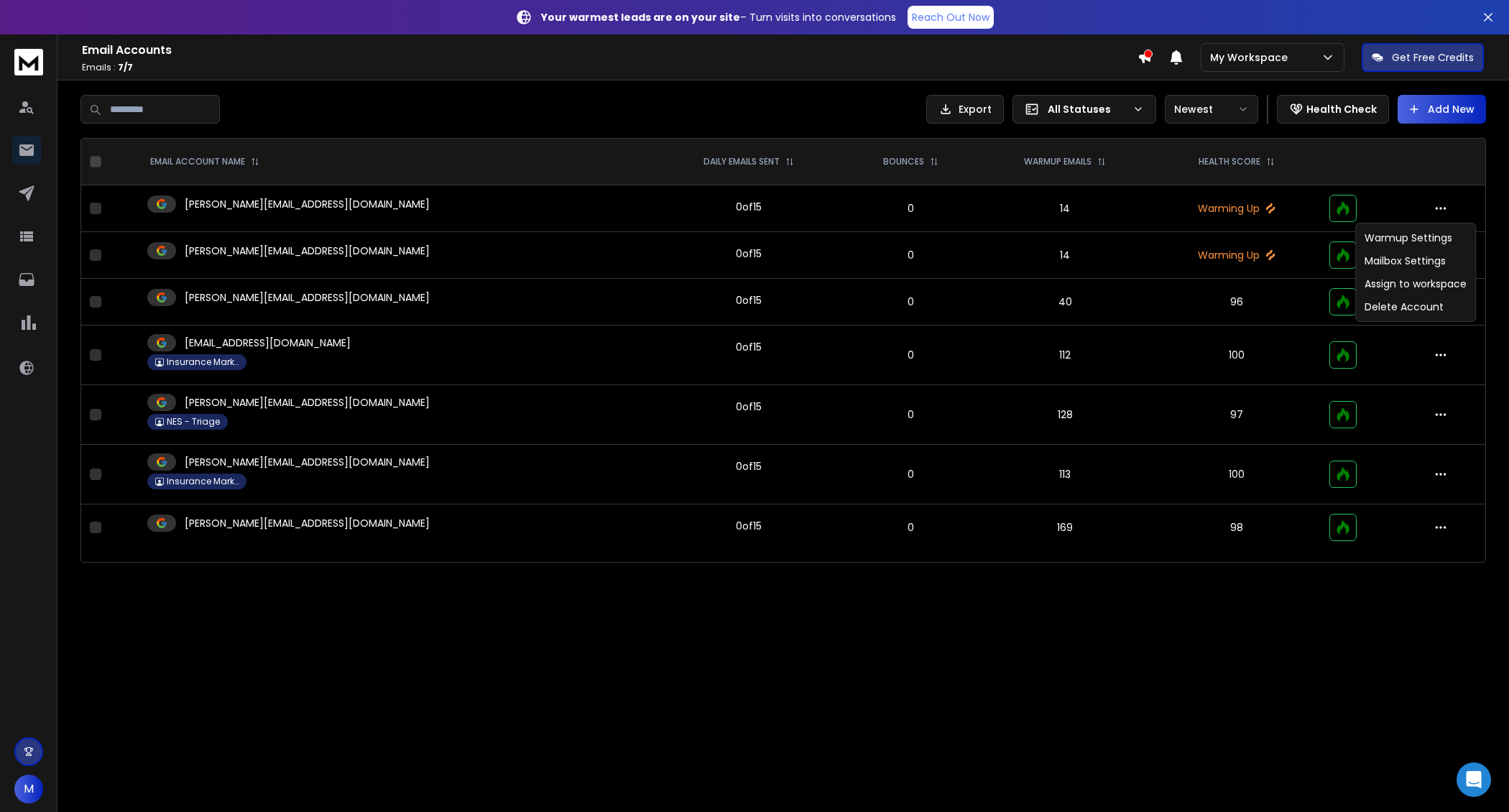
click at [1442, 210] on icon at bounding box center [1441, 209] width 13 height 13
click at [1477, 295] on td at bounding box center [1440, 302] width 90 height 47
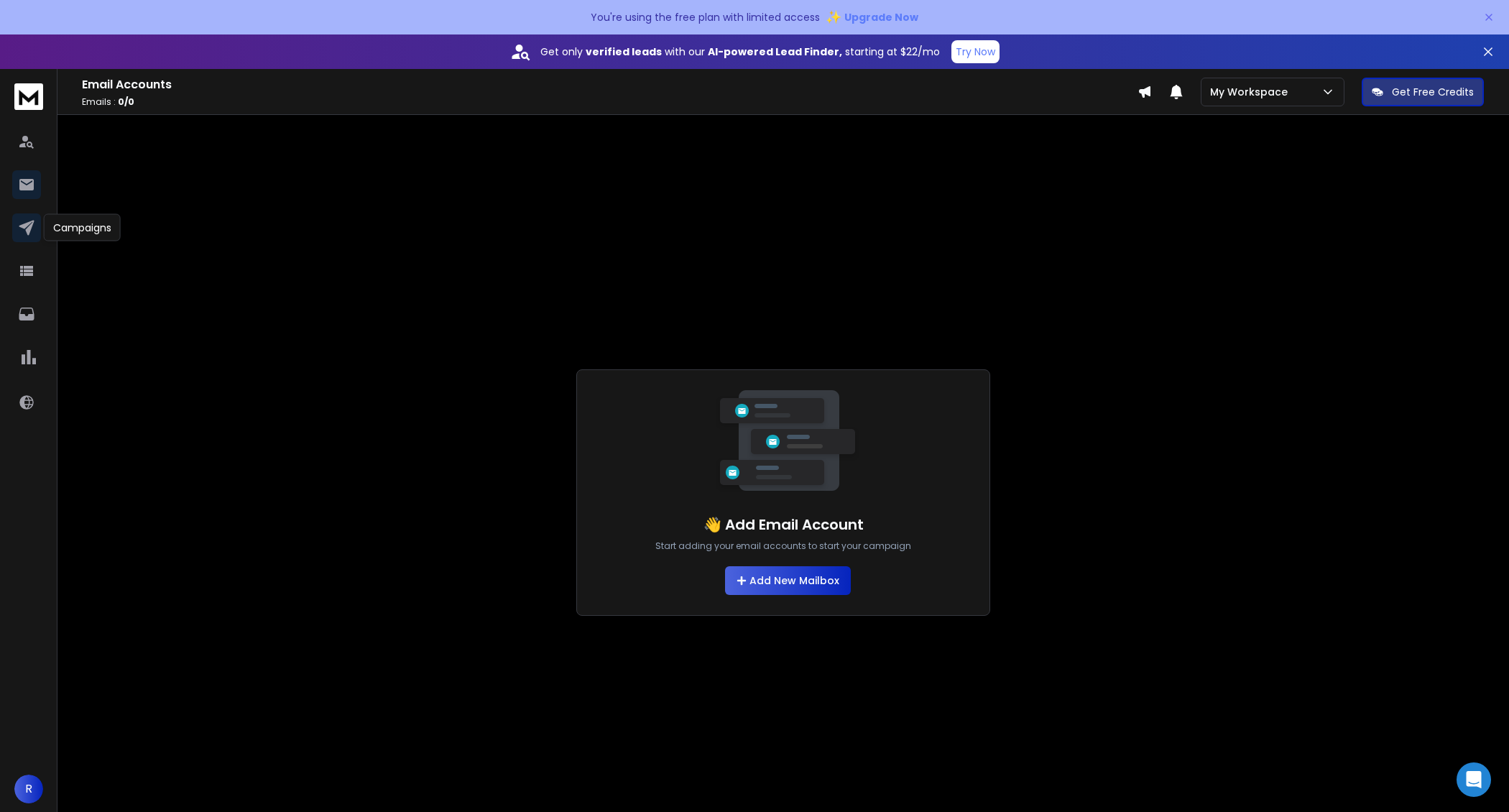
click at [22, 230] on icon at bounding box center [27, 228] width 17 height 17
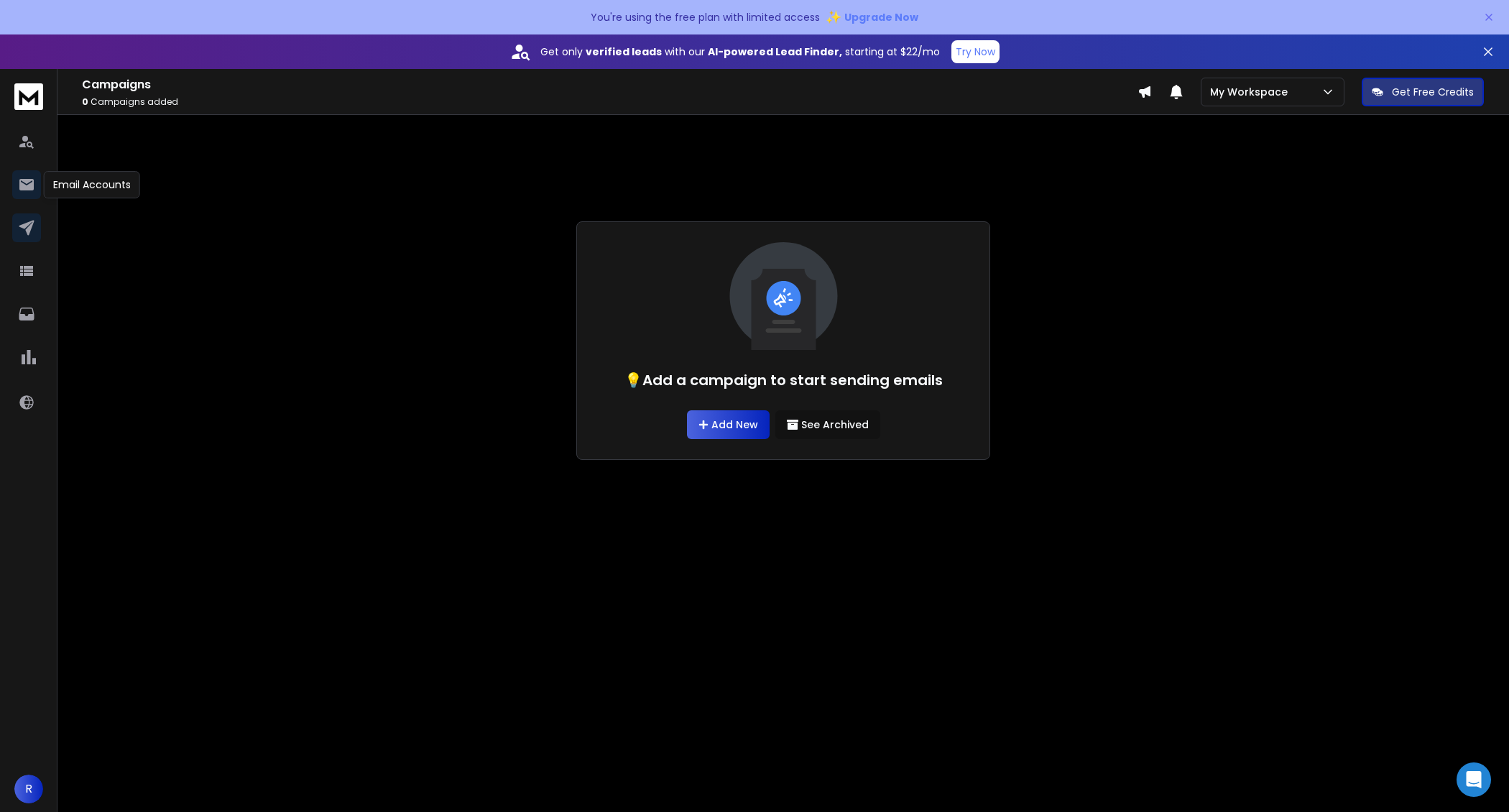
click at [36, 187] on link at bounding box center [26, 185] width 29 height 29
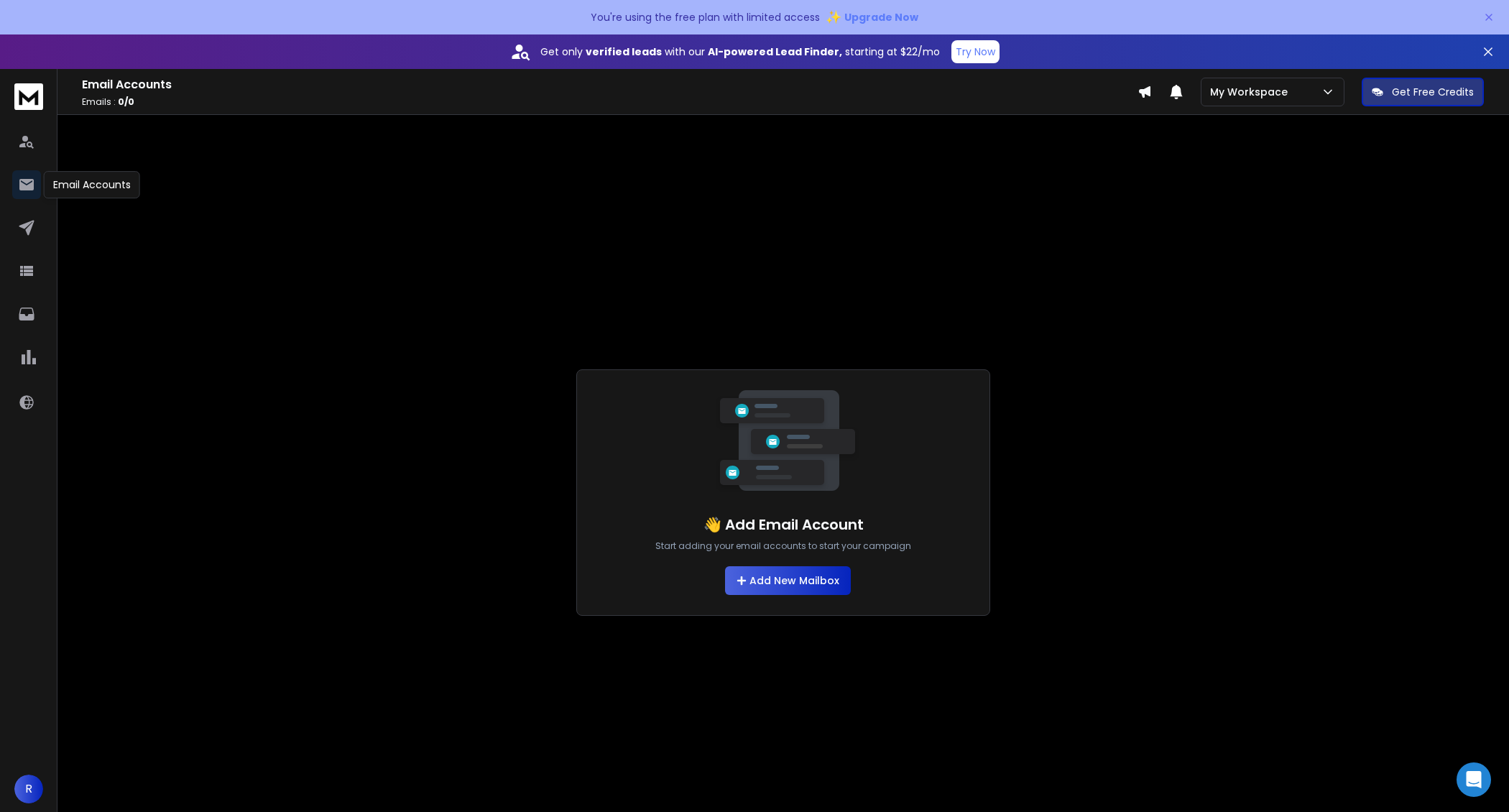
click at [1261, 68] on div "Get only verified leads with our AI-powered Lead Finder, starting at $22/mo Try…" at bounding box center [754, 51] width 1509 height 34
click at [1250, 90] on p "My Workspace" at bounding box center [1251, 92] width 83 height 14
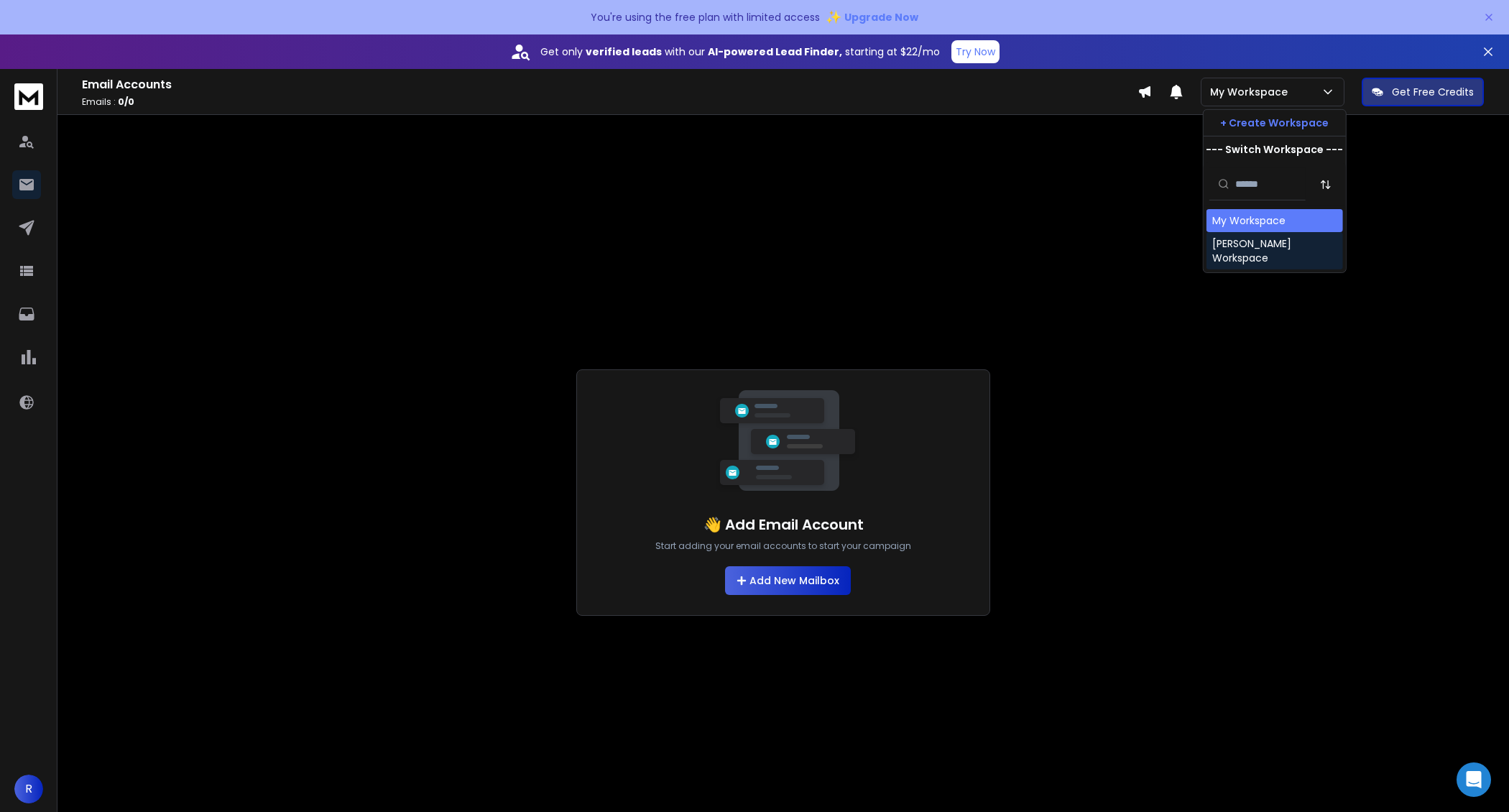
click at [1274, 237] on div "[PERSON_NAME] Workspace" at bounding box center [1275, 251] width 125 height 29
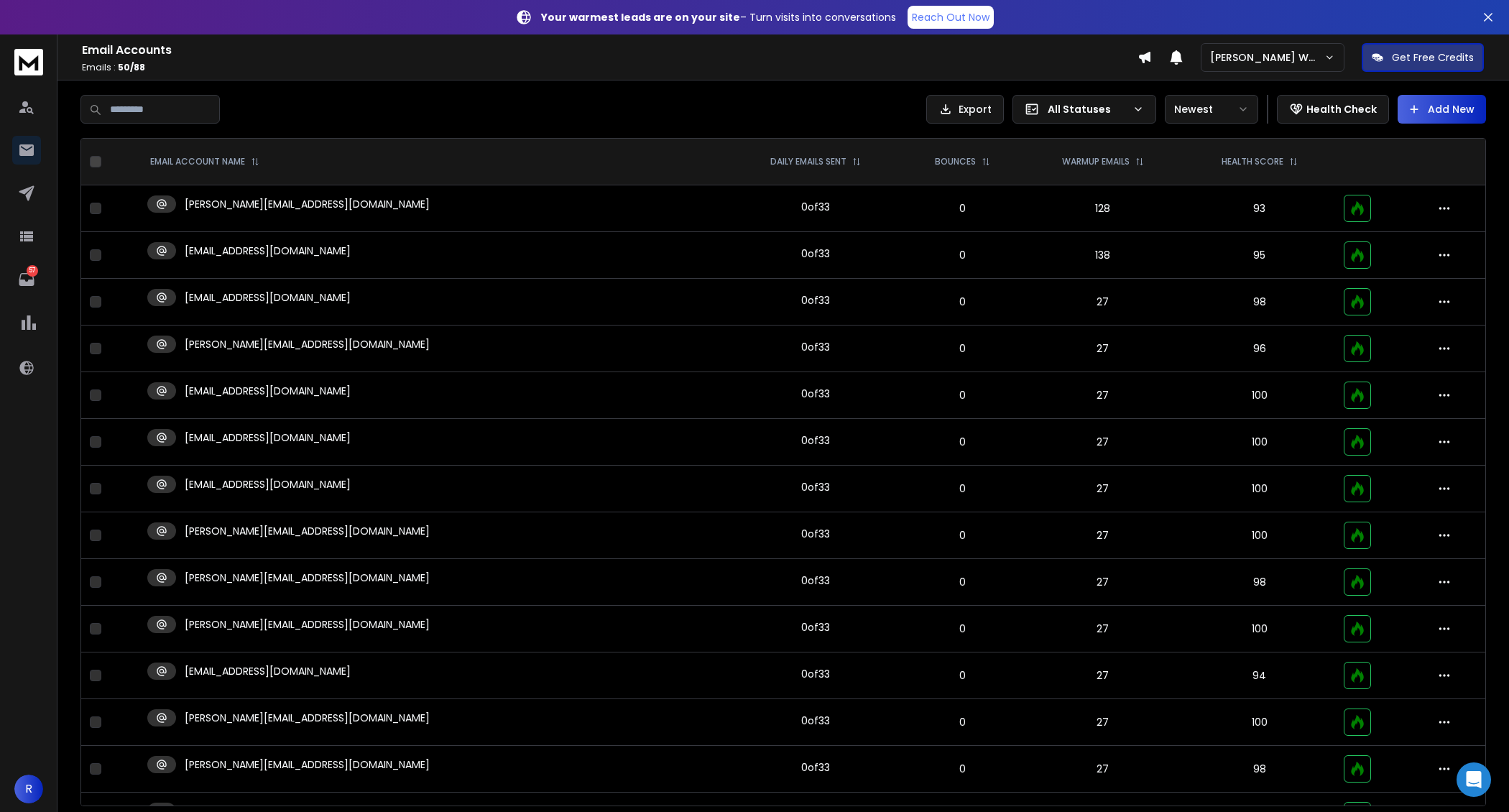
click at [327, 440] on p "[EMAIL_ADDRESS][DOMAIN_NAME]" at bounding box center [267, 438] width 166 height 14
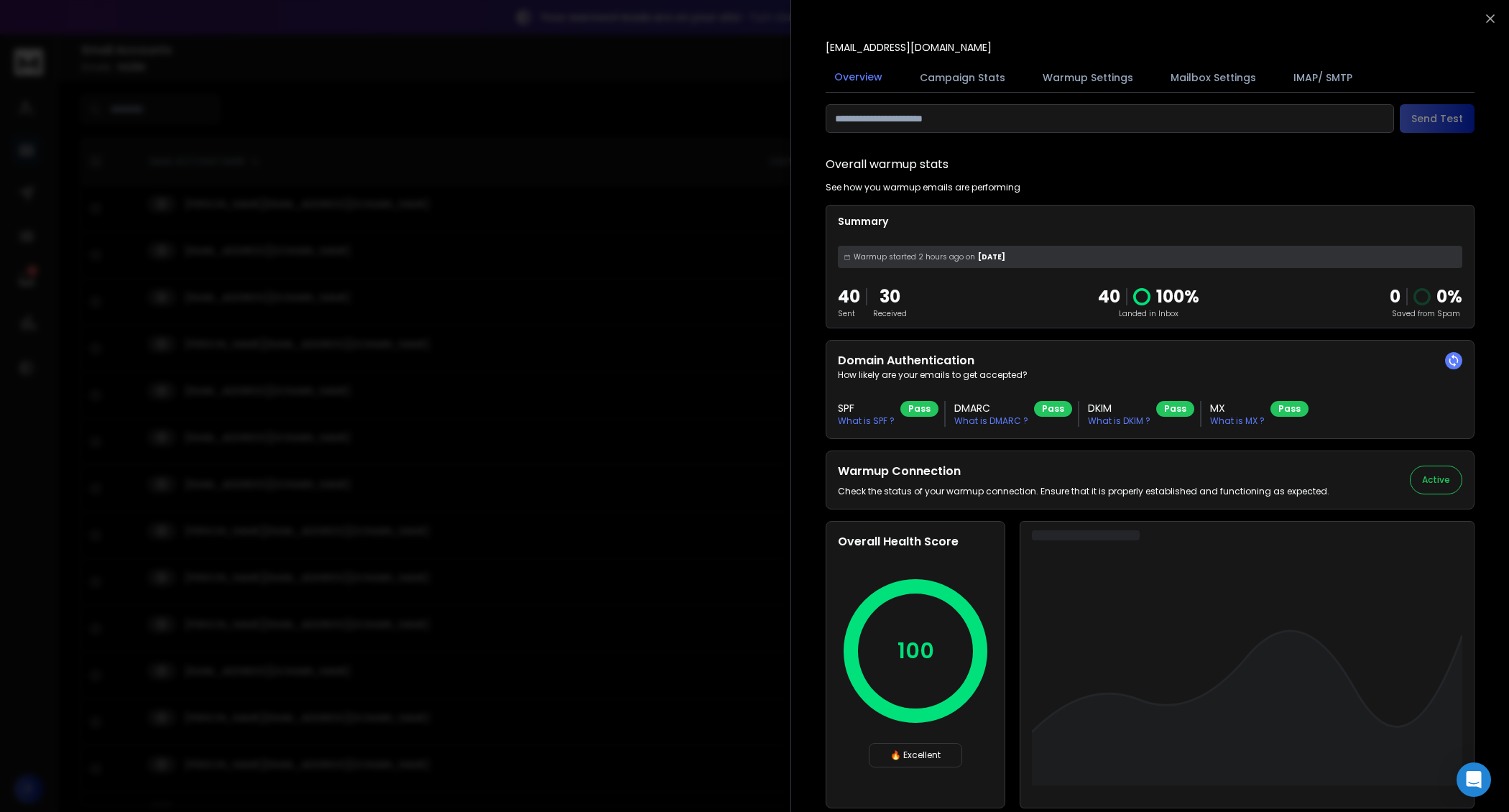
click at [1067, 77] on button "Warmup Settings" at bounding box center [1088, 78] width 108 height 32
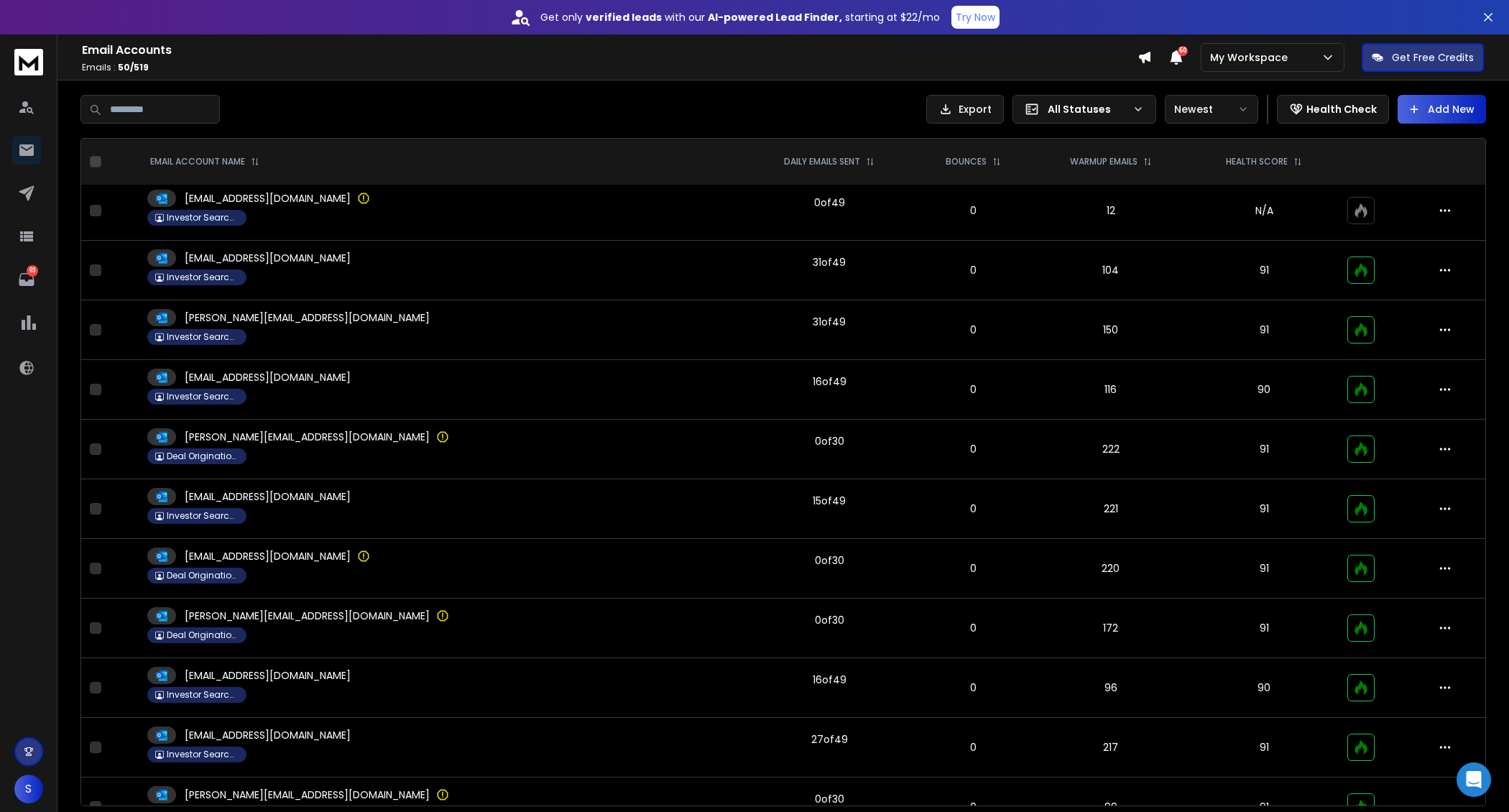
scroll to position [695, 0]
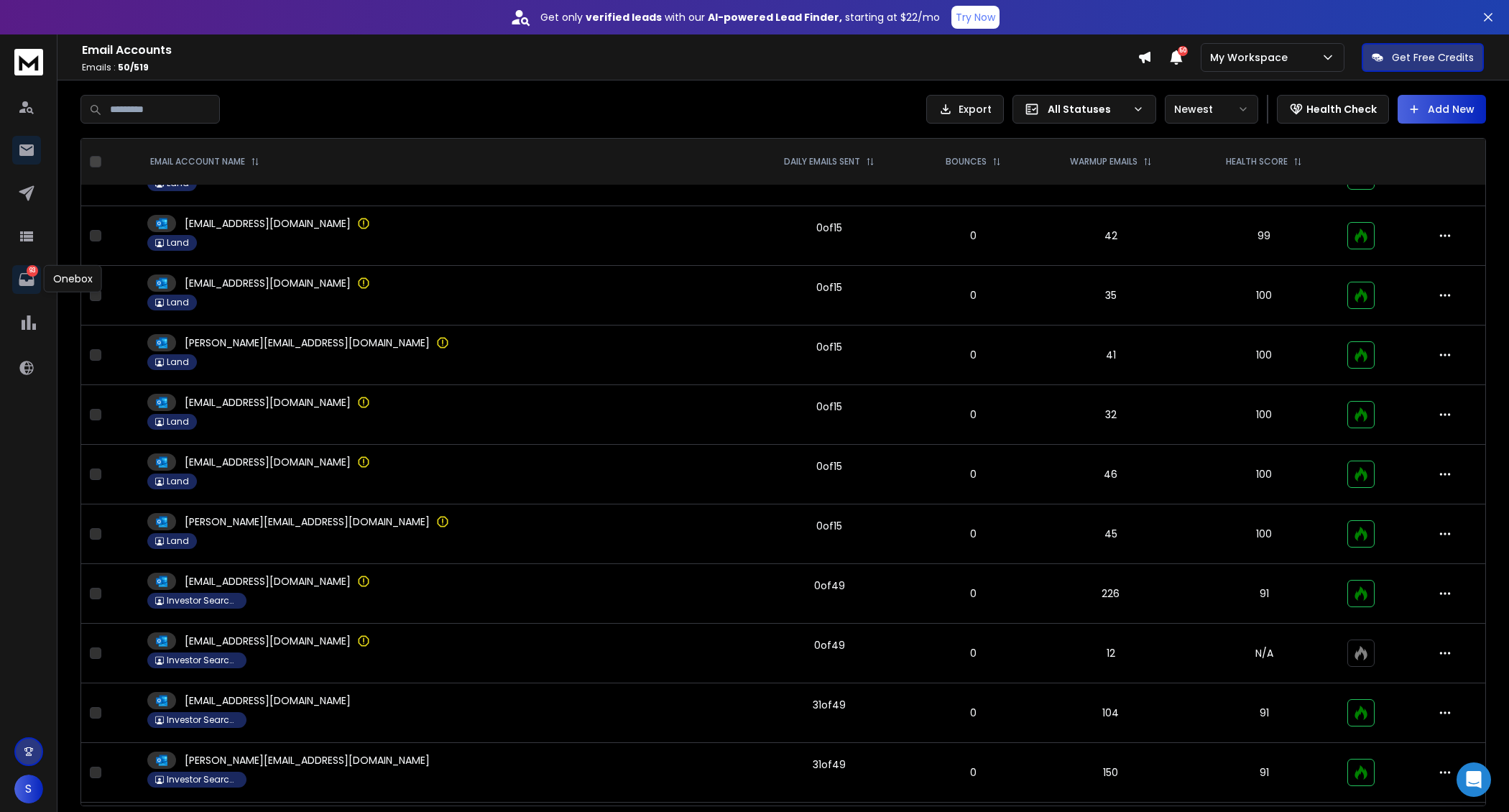
click at [18, 282] on icon at bounding box center [27, 280] width 17 height 17
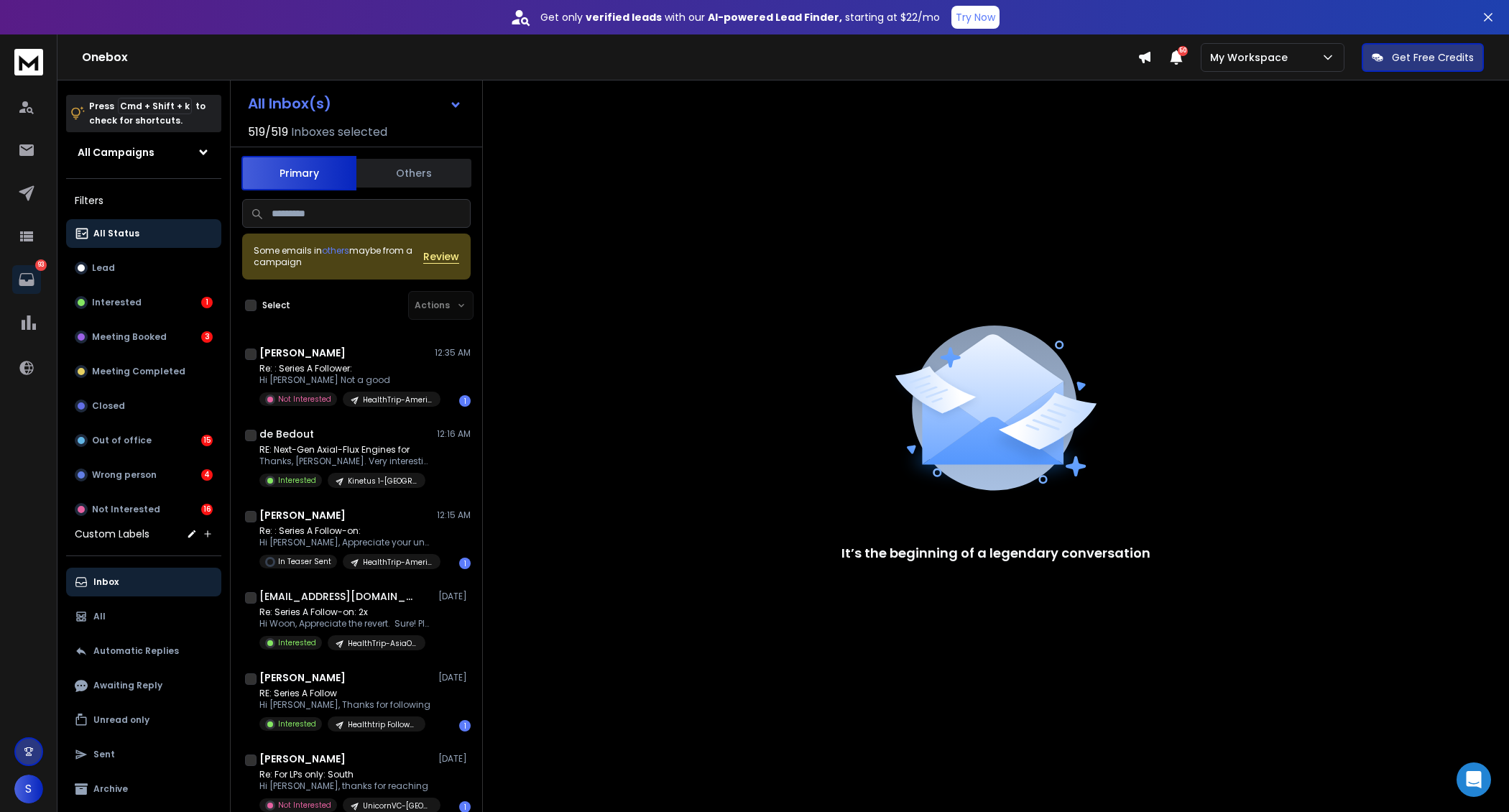
click at [305, 215] on input at bounding box center [356, 213] width 228 height 29
paste input "**********"
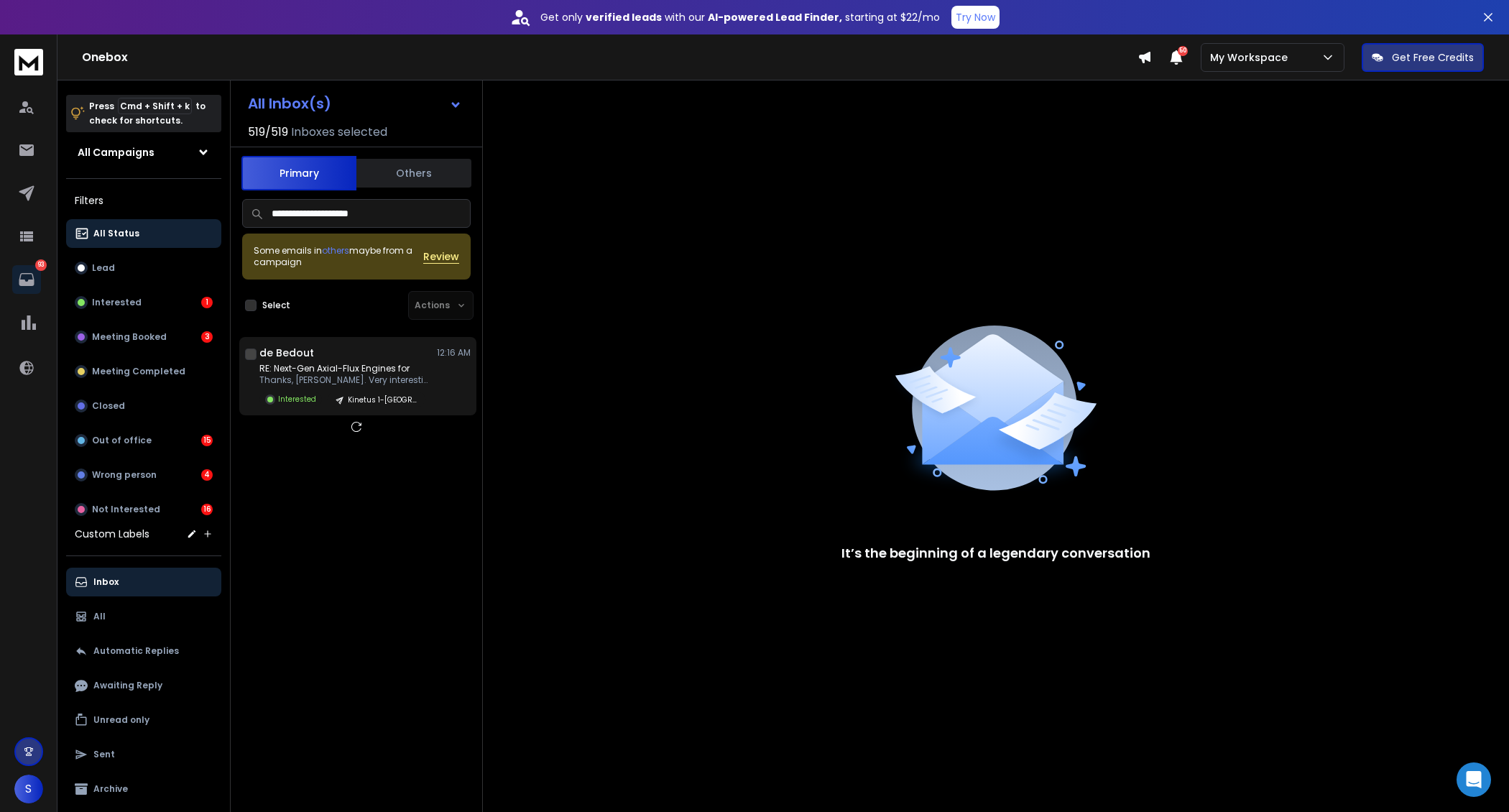
type input "**********"
click at [364, 375] on p "Thanks, Sahil. Very interesting! If" at bounding box center [345, 380] width 172 height 11
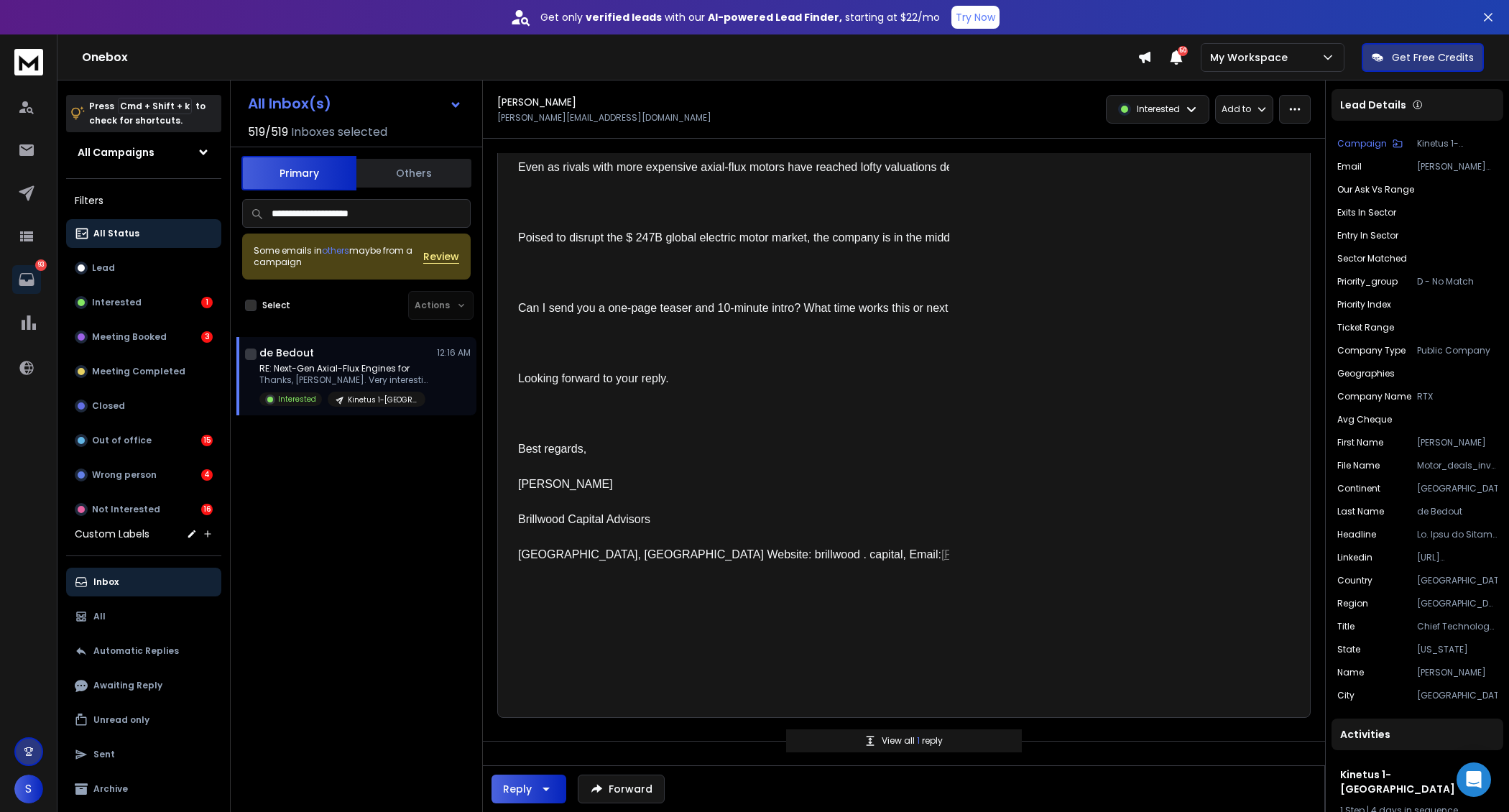
scroll to position [1269, 0]
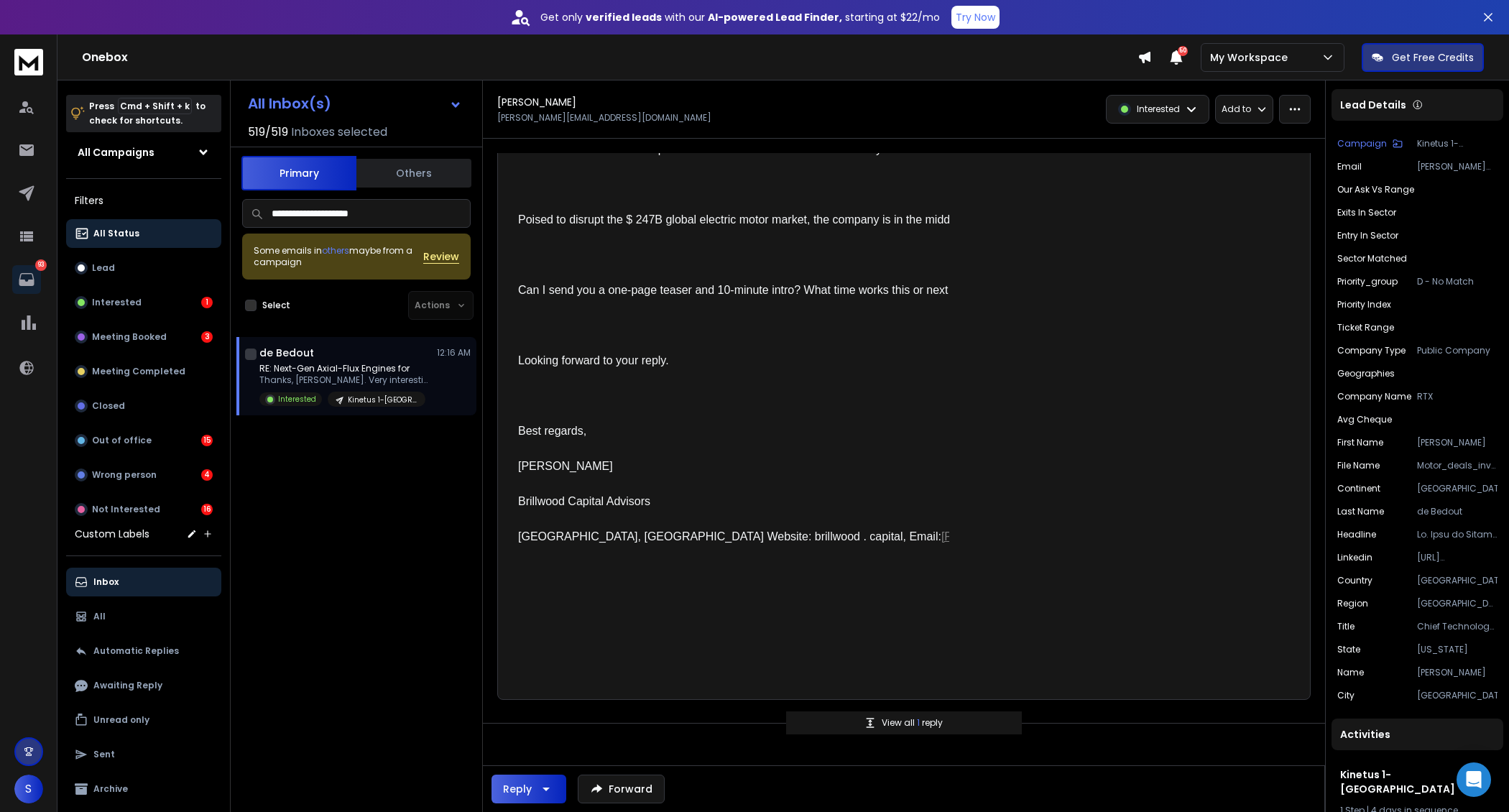
click at [903, 723] on p "View all 1 reply" at bounding box center [912, 722] width 61 height 11
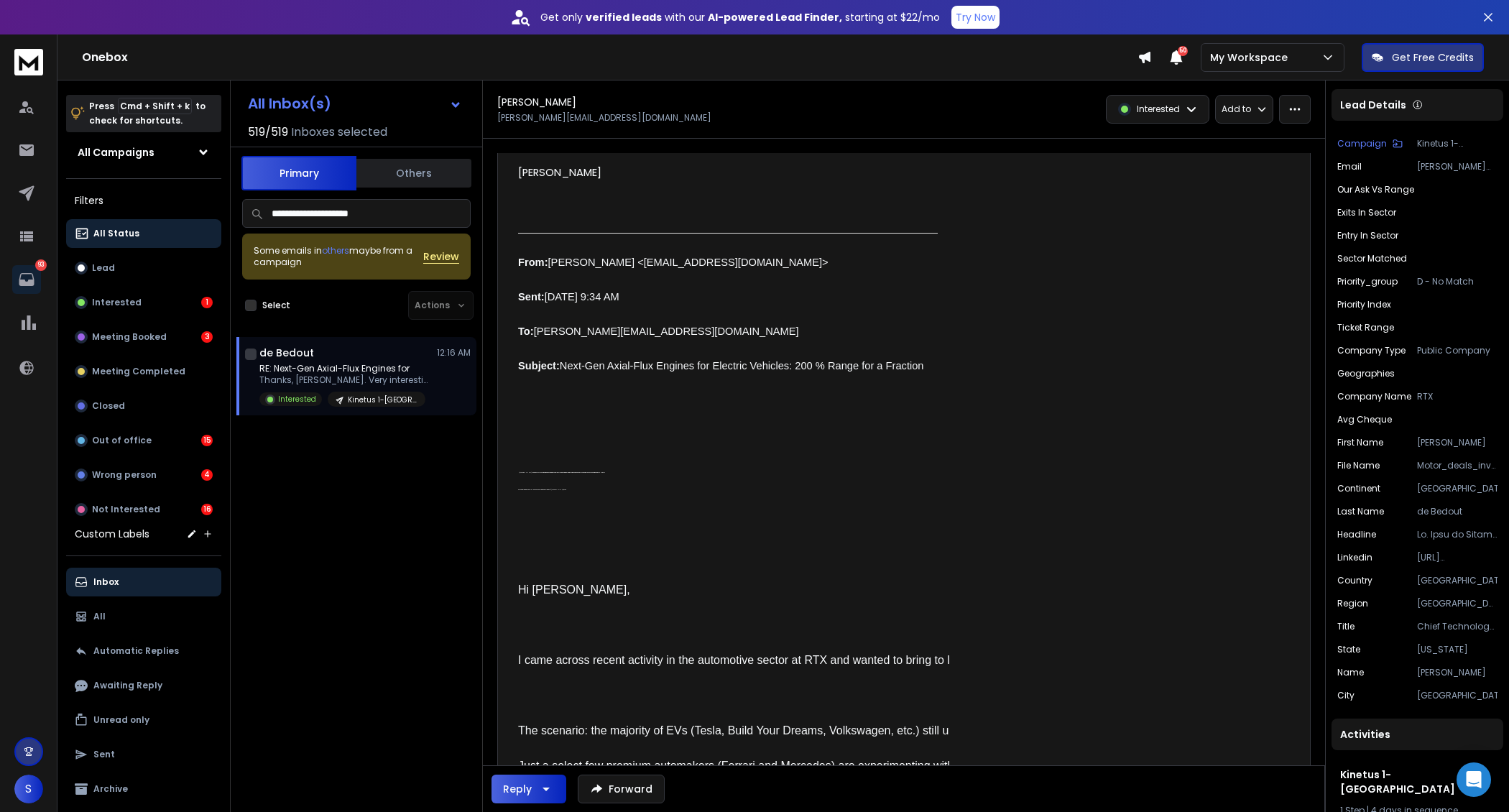
scroll to position [0, 0]
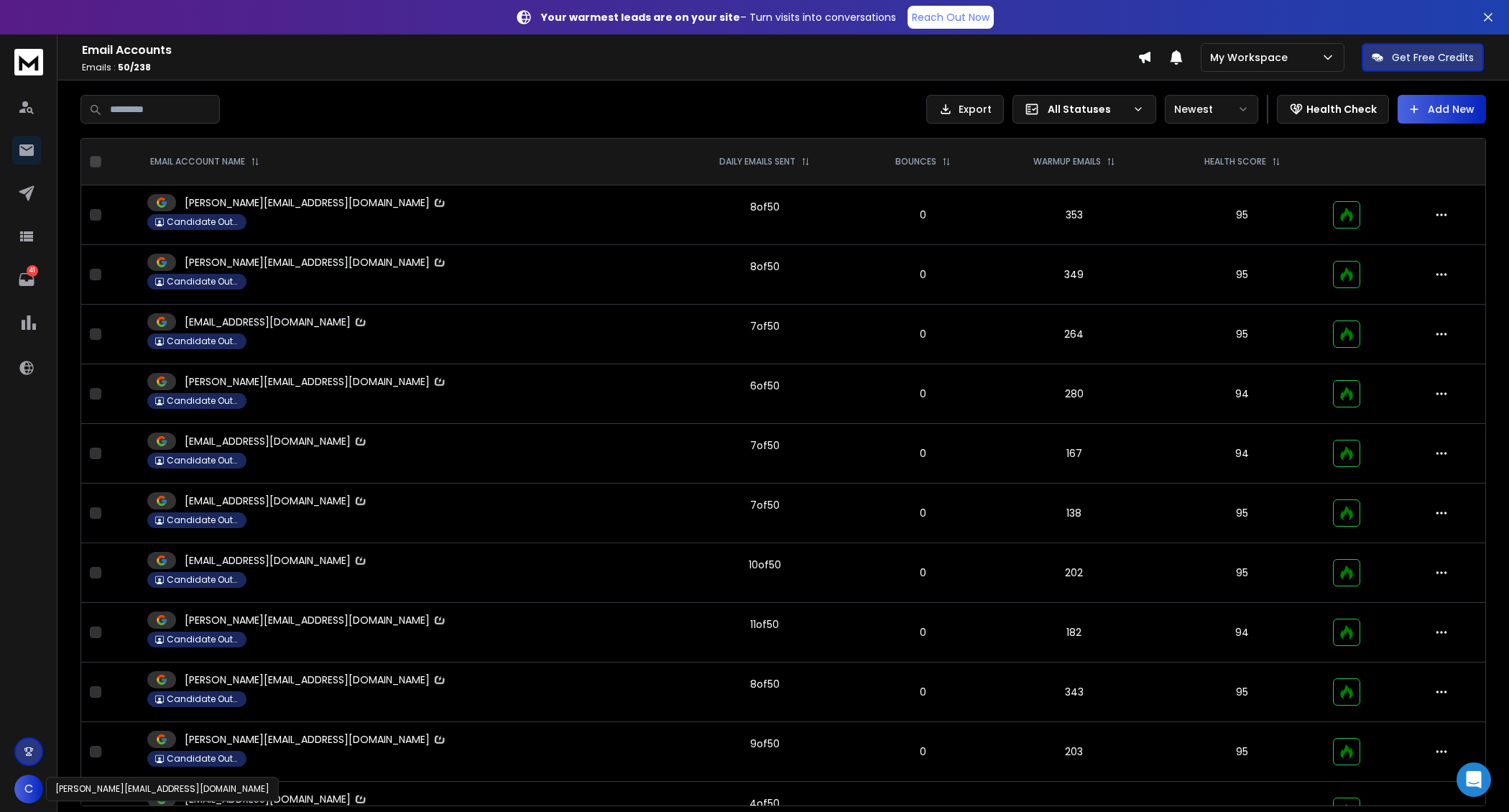
click at [21, 793] on span "C" at bounding box center [29, 789] width 29 height 29
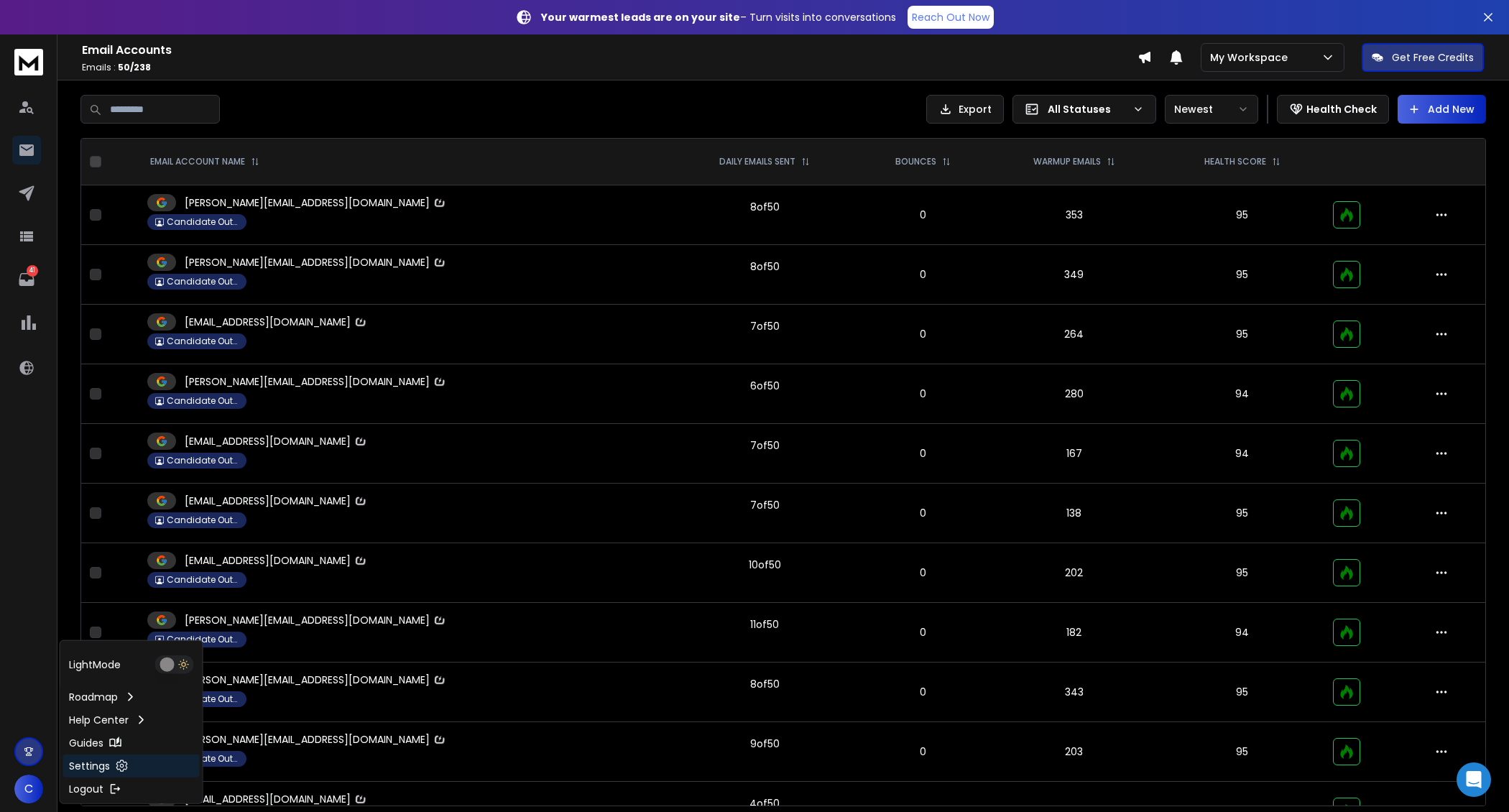
click at [151, 759] on div "Settings" at bounding box center [132, 766] width 136 height 23
